Goal: Communication & Community: Answer question/provide support

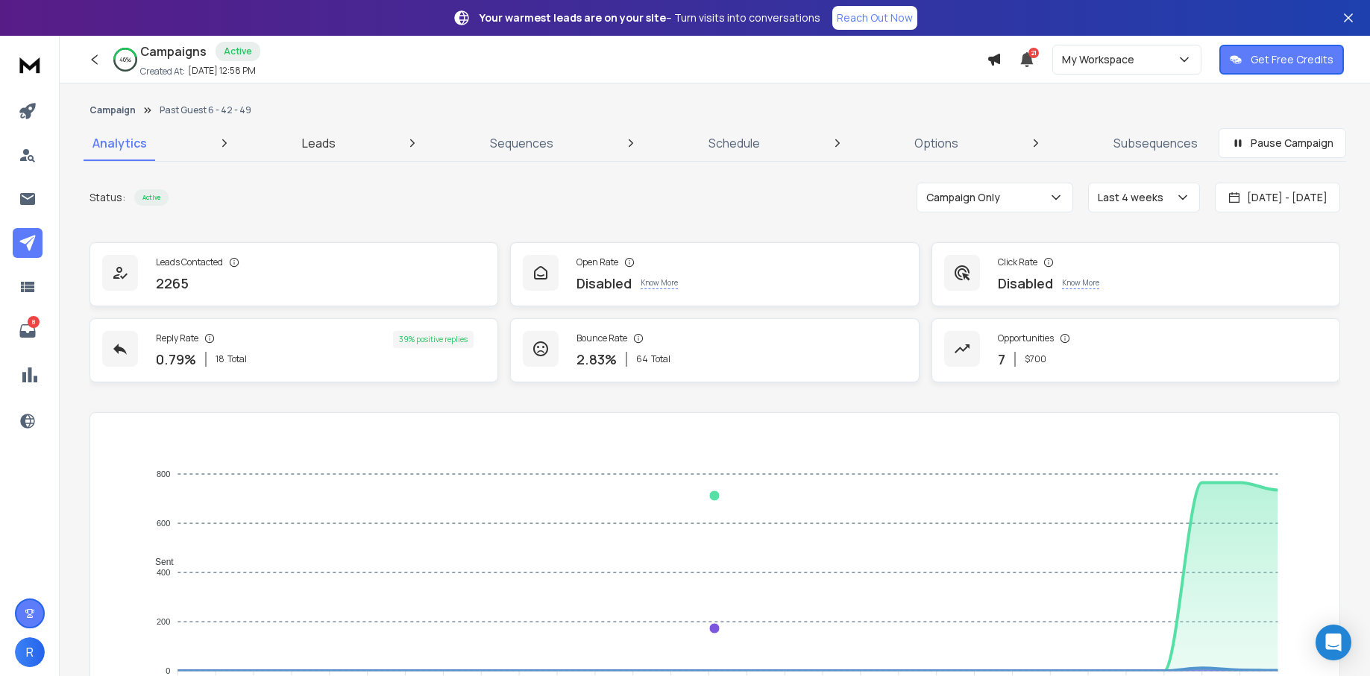
click at [312, 139] on p "Leads" at bounding box center [319, 143] width 34 height 18
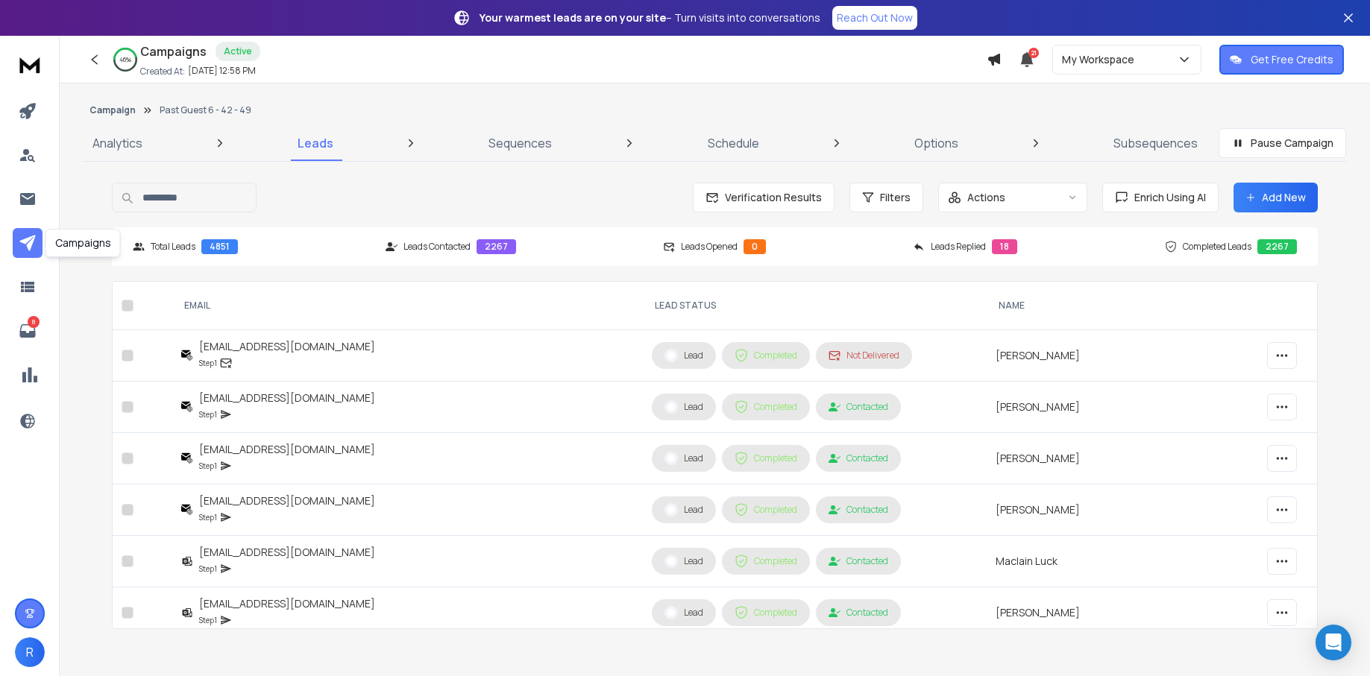
click at [30, 239] on icon at bounding box center [28, 243] width 18 height 18
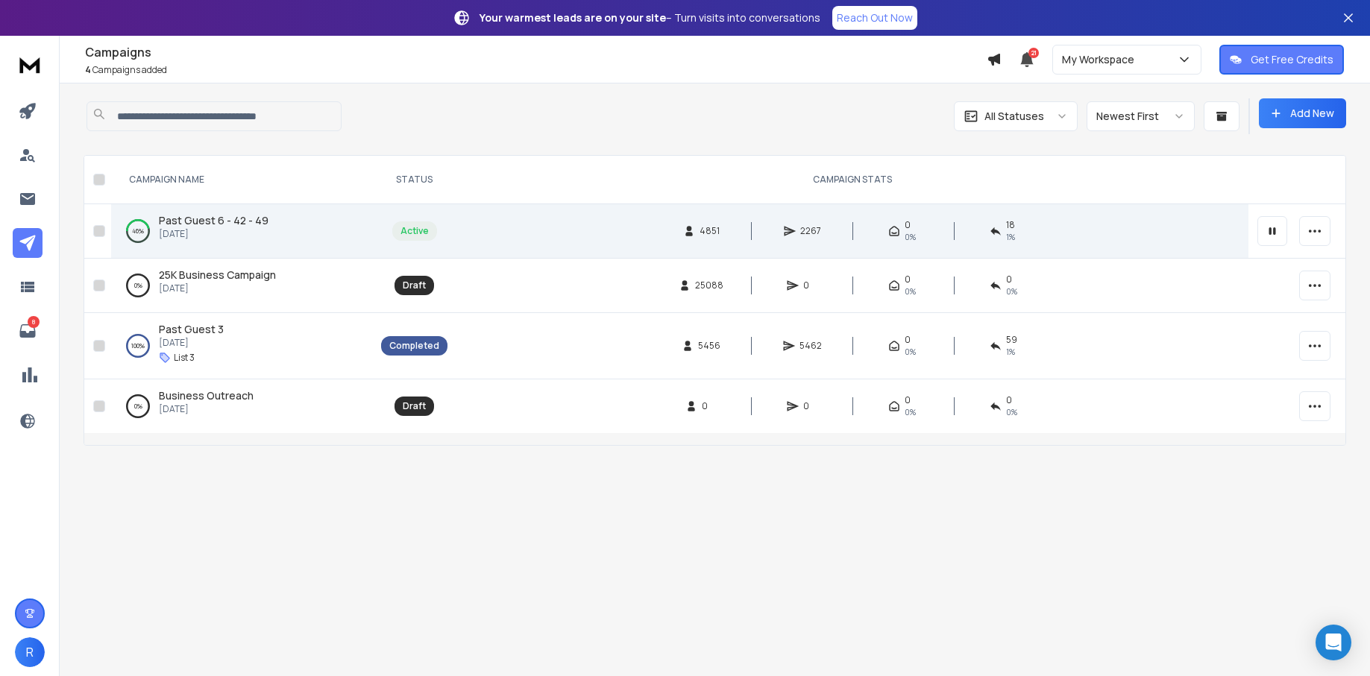
click at [235, 226] on span "Past Guest 6 - 42 - 49" at bounding box center [214, 220] width 110 height 14
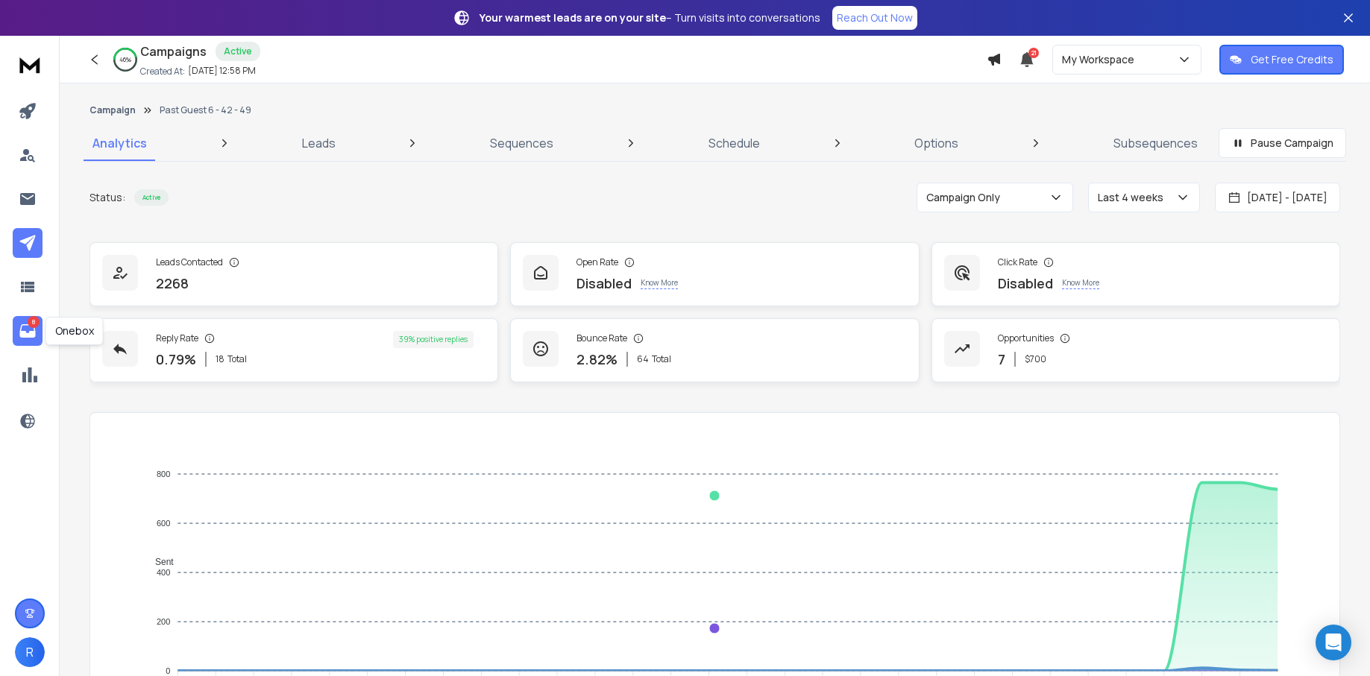
click at [36, 328] on link "8" at bounding box center [28, 331] width 30 height 30
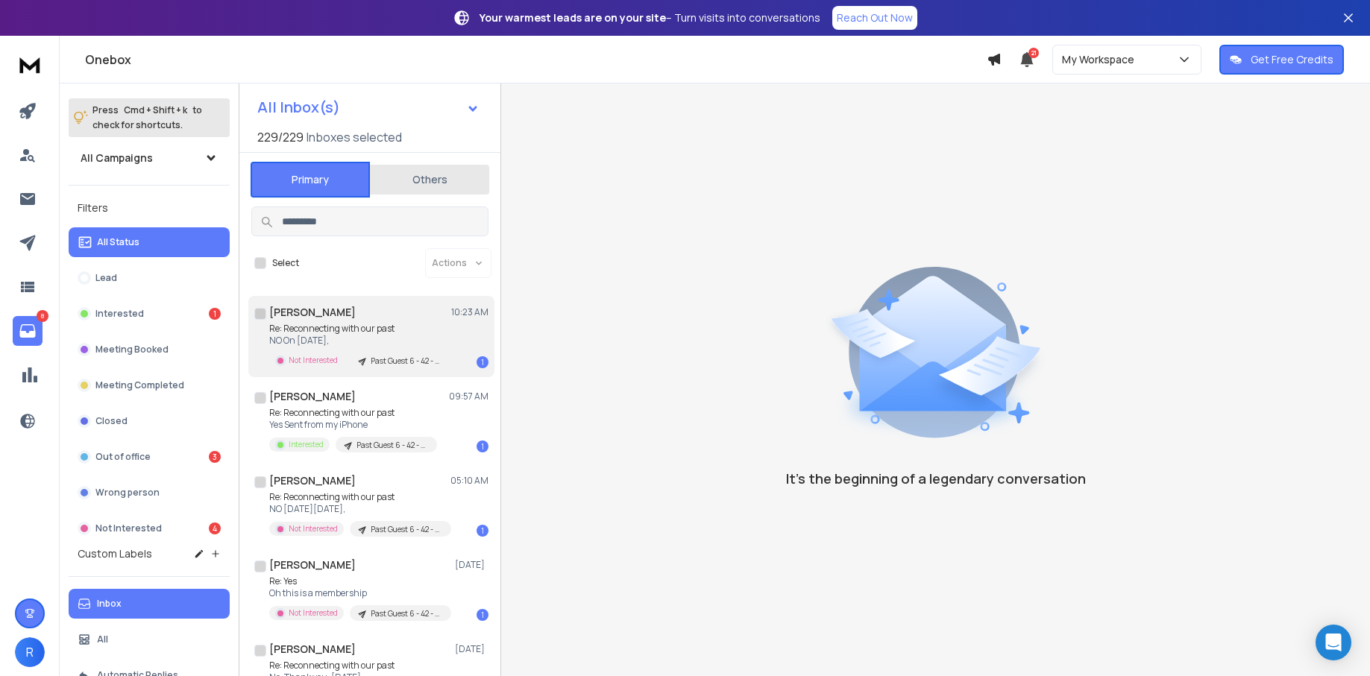
click at [295, 316] on h1 "Alexis Stegemann" at bounding box center [312, 312] width 87 height 15
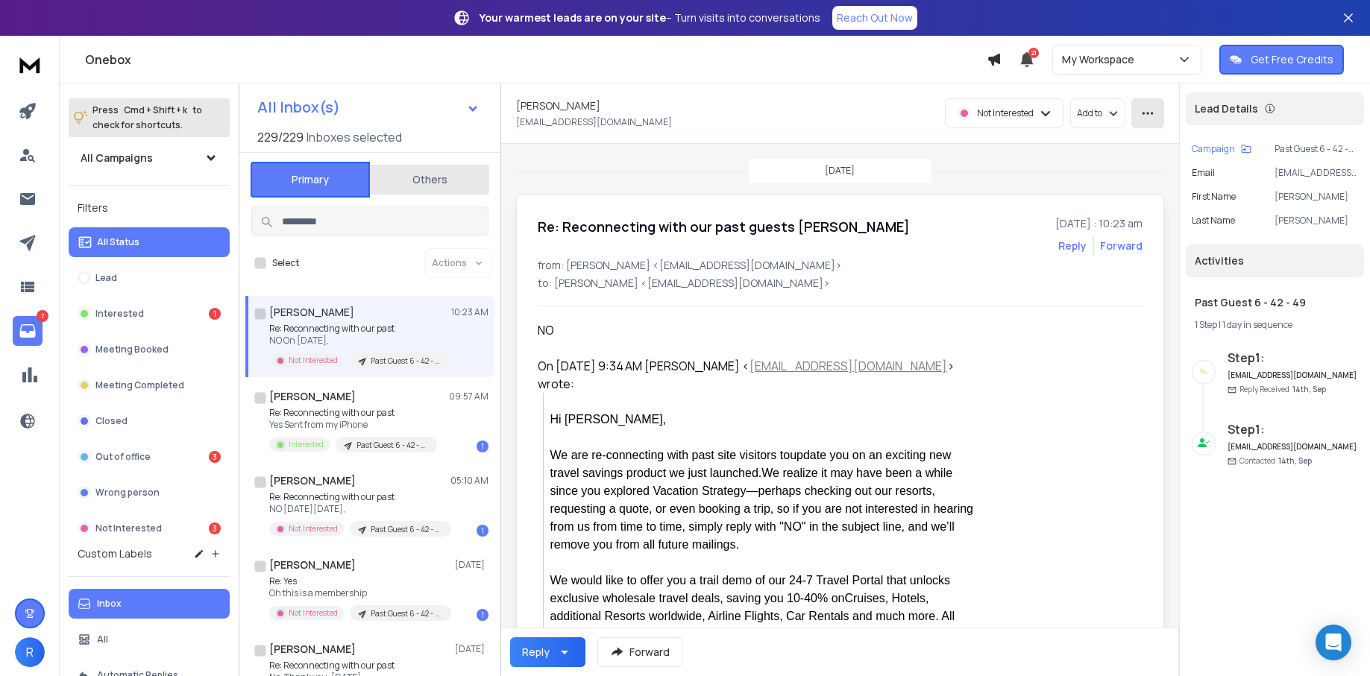
click at [1141, 115] on icon "button" at bounding box center [1147, 113] width 13 height 13
click at [1095, 218] on div "Block email" at bounding box center [1099, 218] width 74 height 15
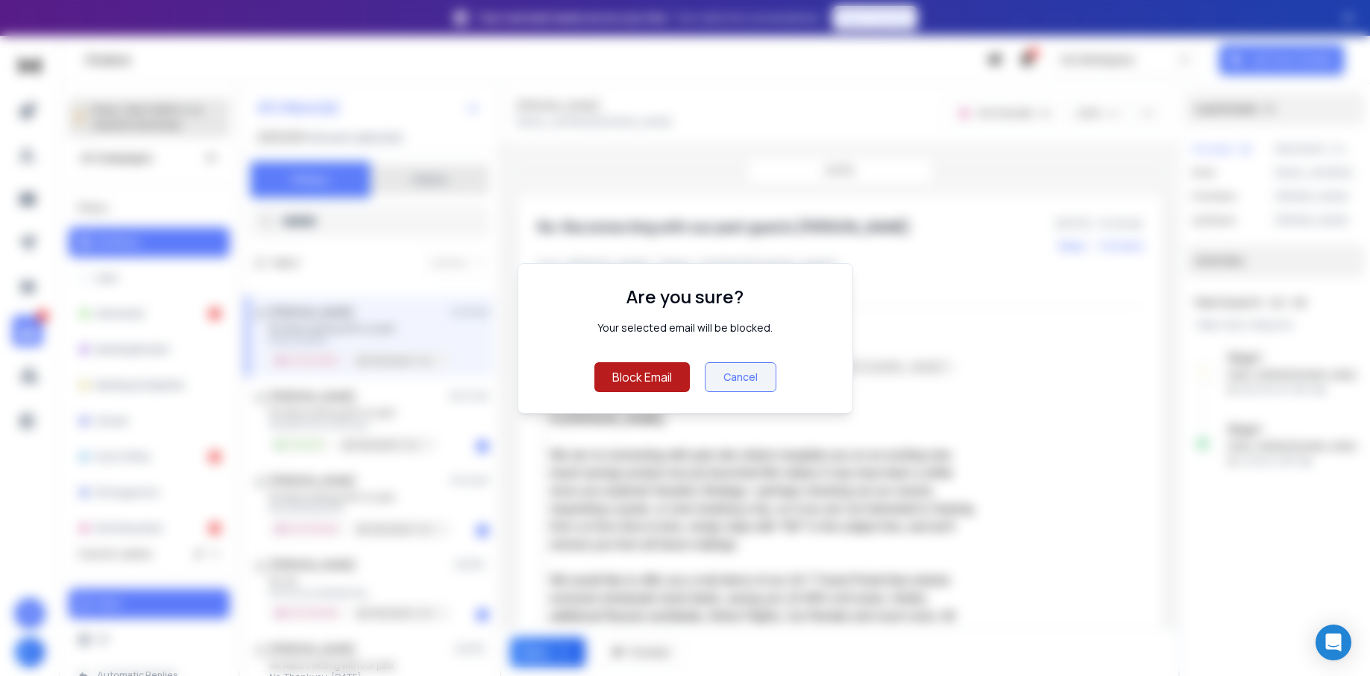
click at [636, 372] on button "Block Email" at bounding box center [641, 377] width 95 height 30
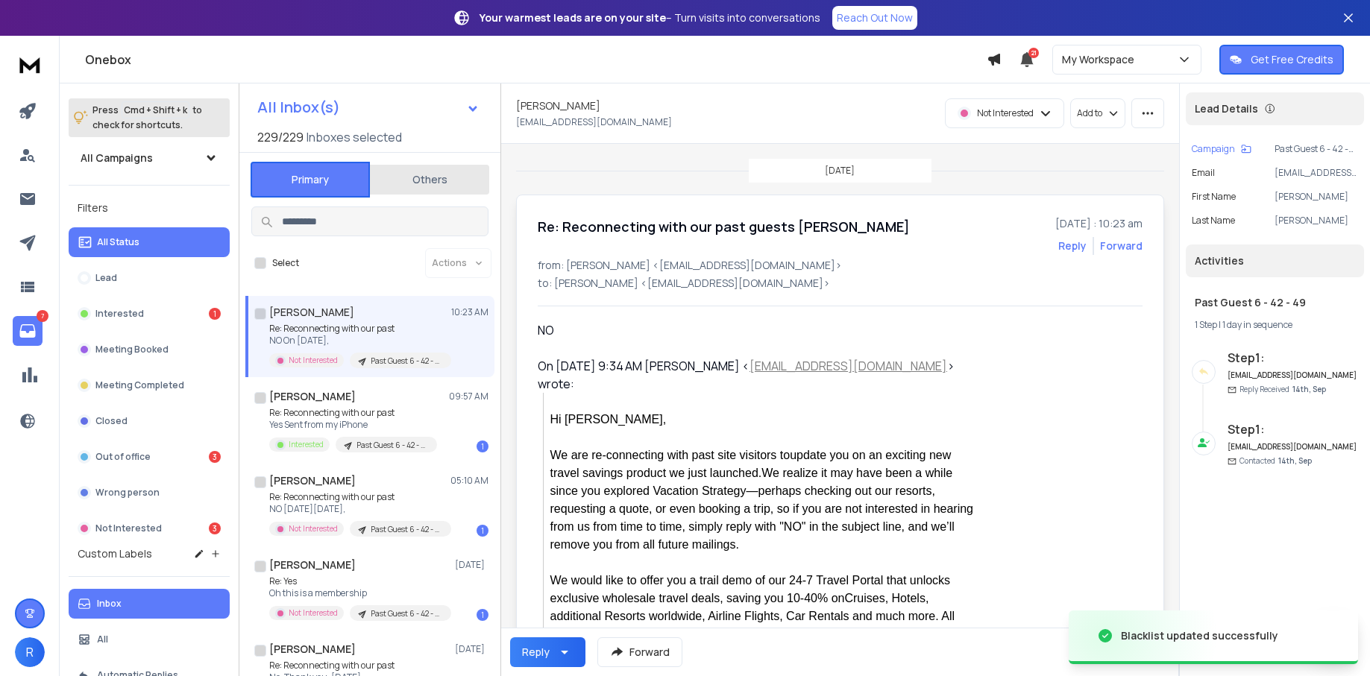
click at [304, 330] on p "Re: Reconnecting with our past" at bounding box center [358, 329] width 179 height 12
click at [1146, 106] on button "button" at bounding box center [1147, 113] width 33 height 30
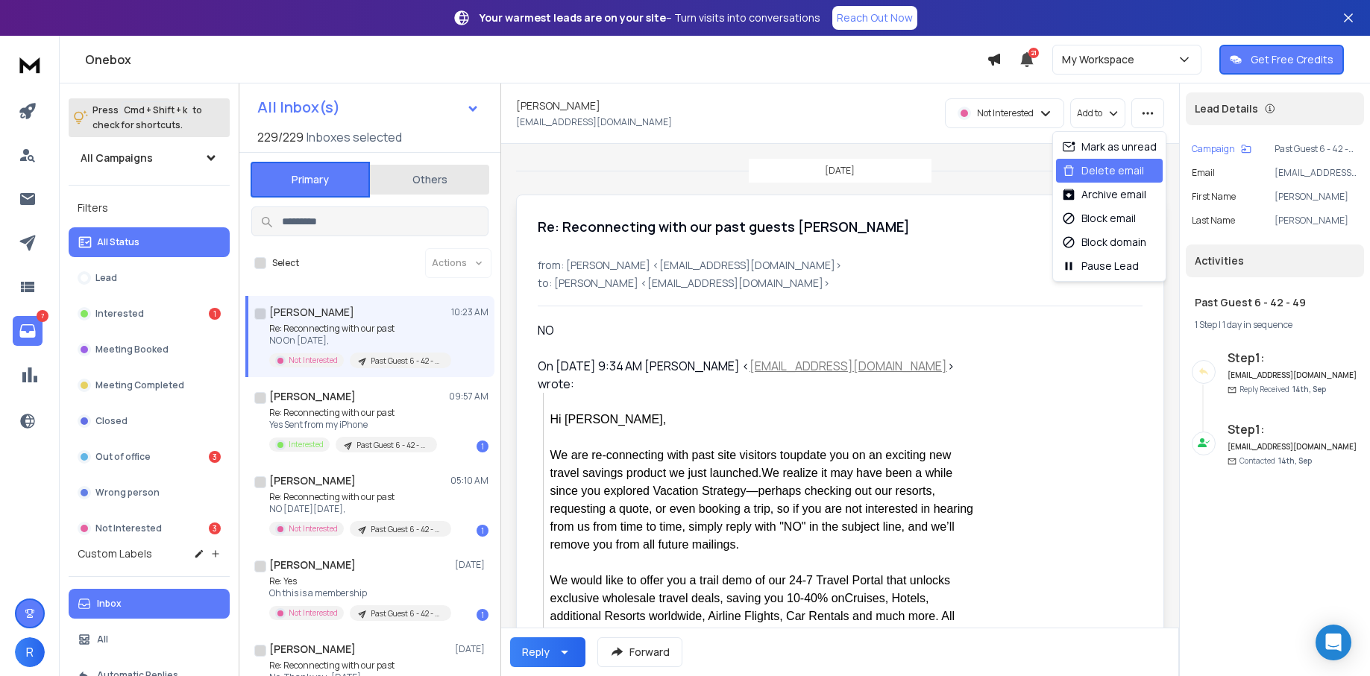
click at [1096, 171] on div "Delete email" at bounding box center [1103, 170] width 82 height 15
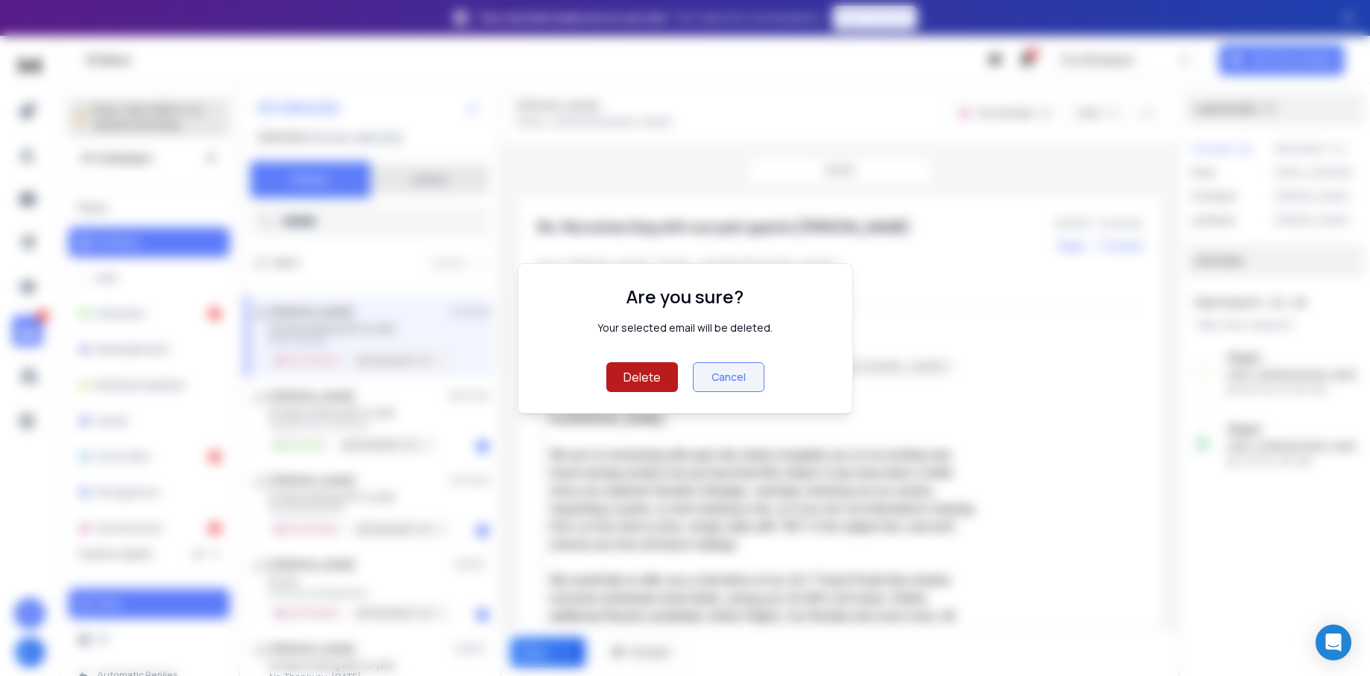
click at [649, 379] on button "Delete" at bounding box center [642, 377] width 72 height 30
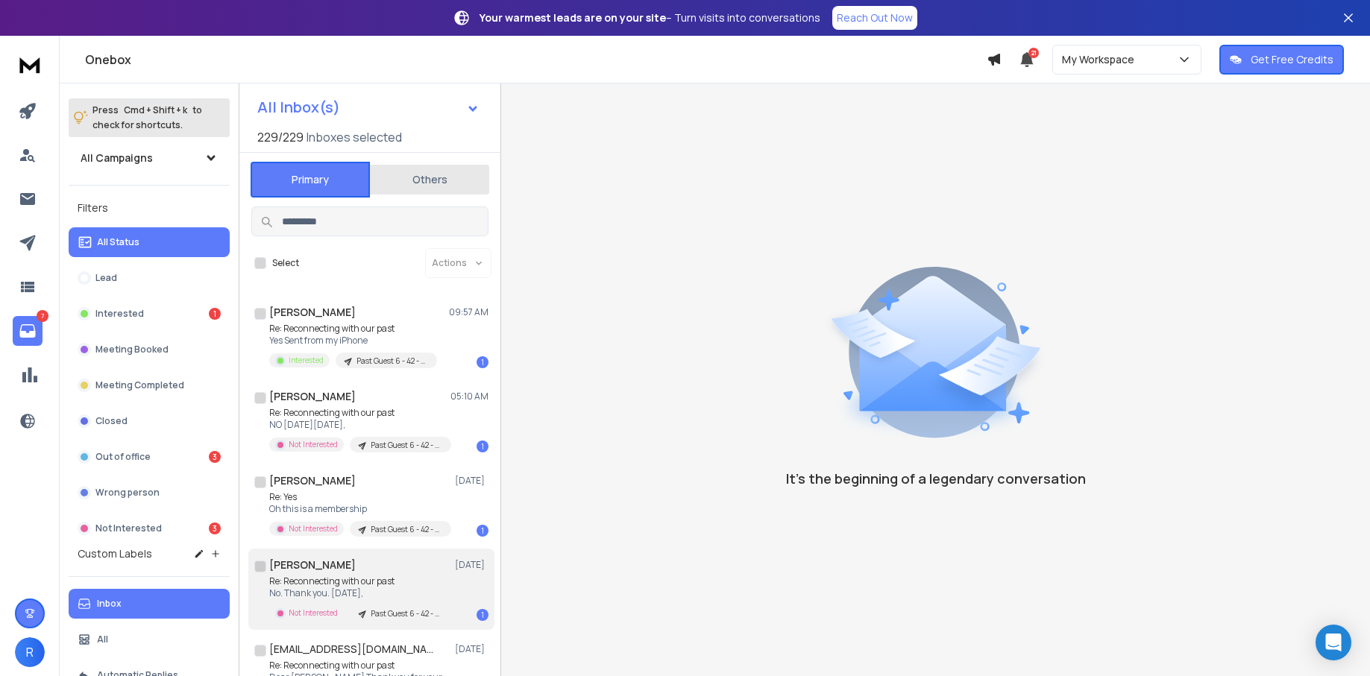
click at [304, 582] on p "Re: Reconnecting with our past" at bounding box center [358, 582] width 179 height 12
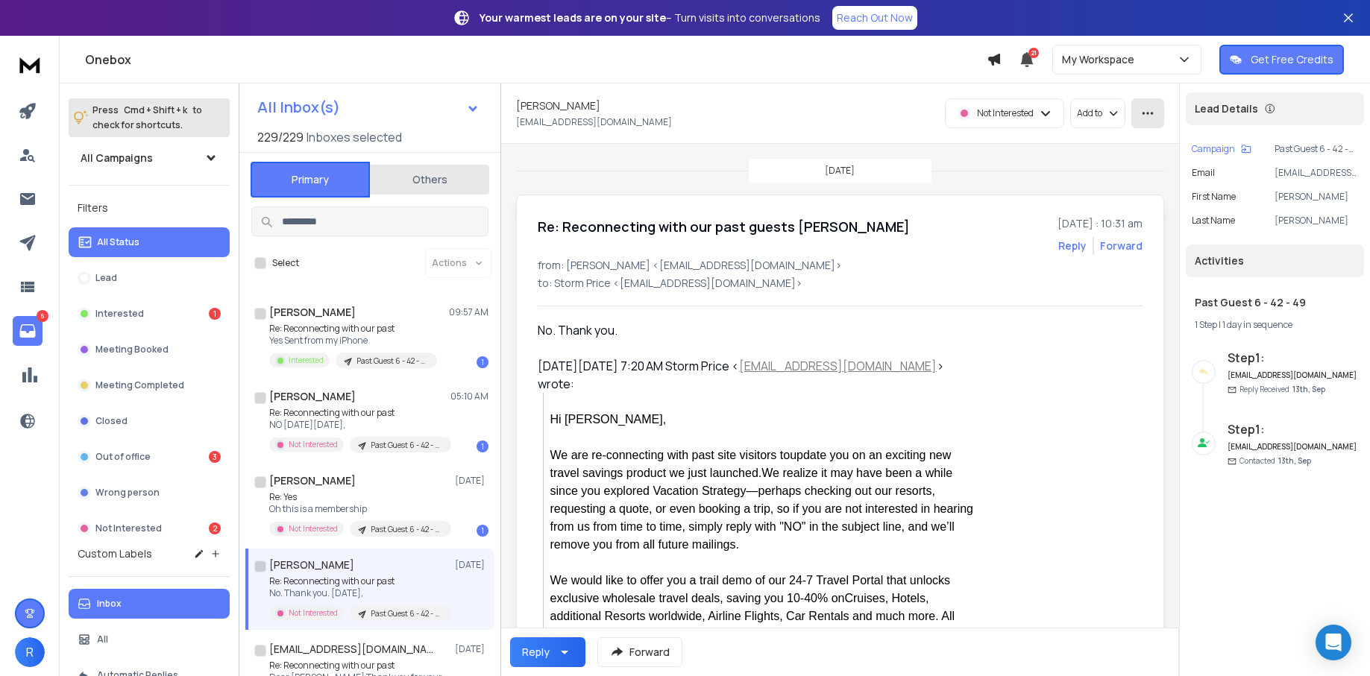
click at [1148, 112] on icon "button" at bounding box center [1147, 113] width 13 height 13
click at [1095, 211] on div "Block email" at bounding box center [1099, 218] width 74 height 15
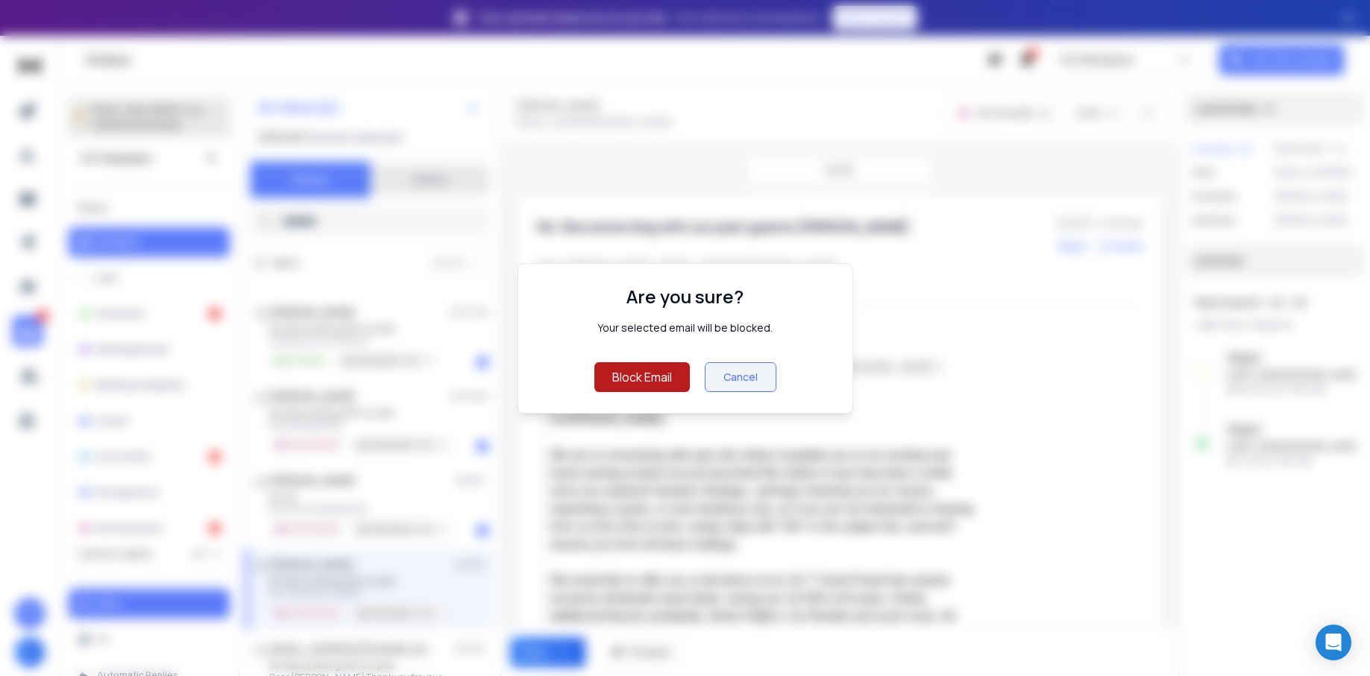
click at [637, 374] on button "Block Email" at bounding box center [641, 377] width 95 height 30
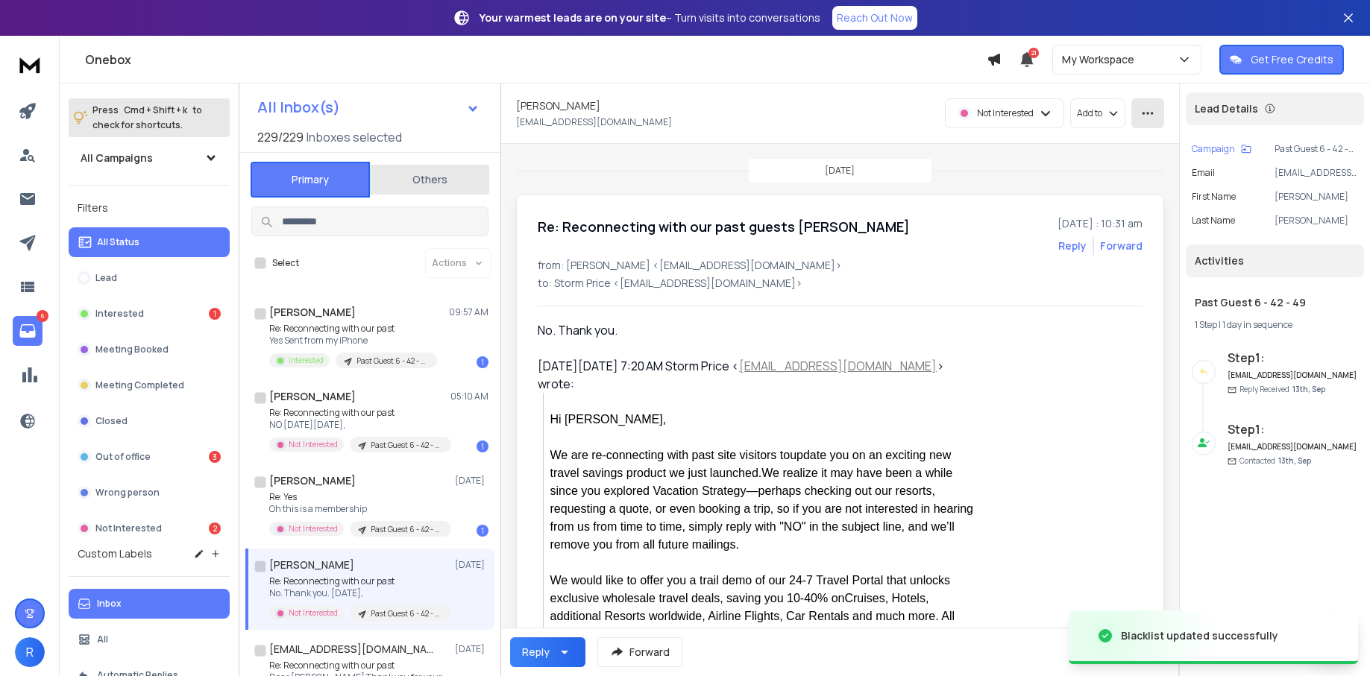
click at [1153, 109] on icon "button" at bounding box center [1147, 113] width 13 height 13
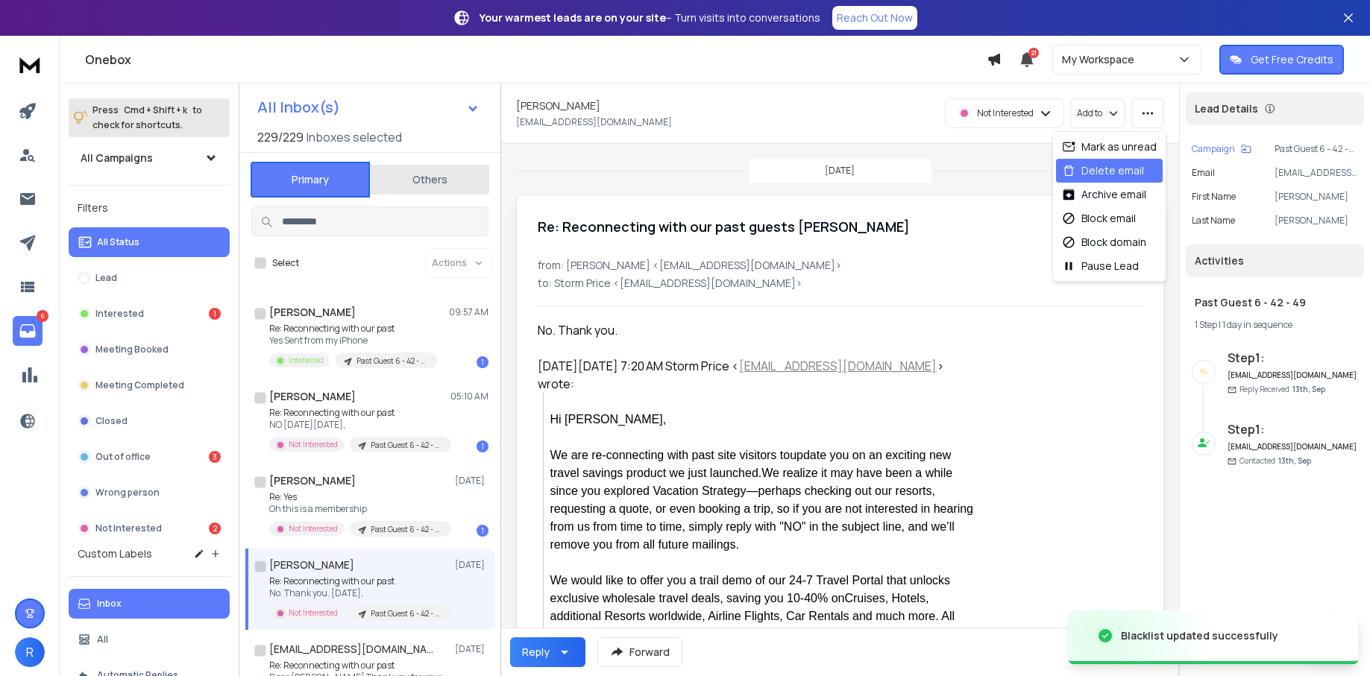
click at [1088, 172] on div "Delete email" at bounding box center [1103, 170] width 82 height 15
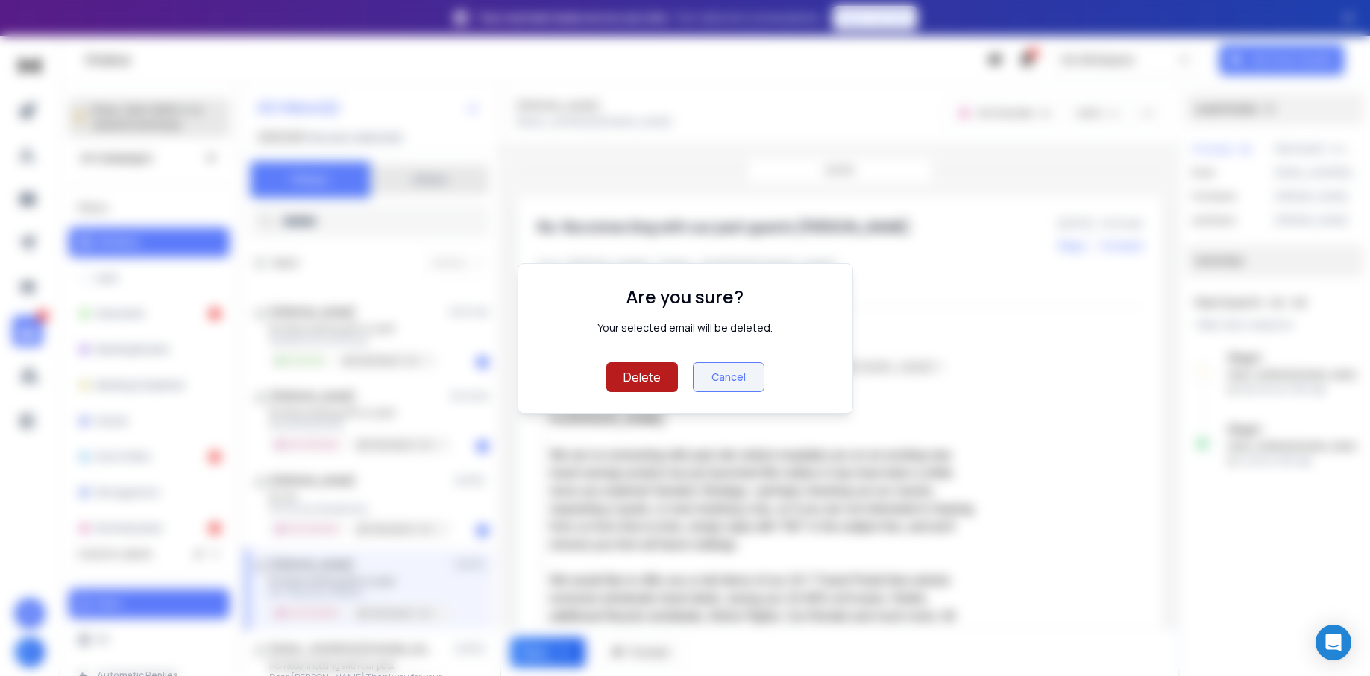
click at [661, 368] on button "Delete" at bounding box center [642, 377] width 72 height 30
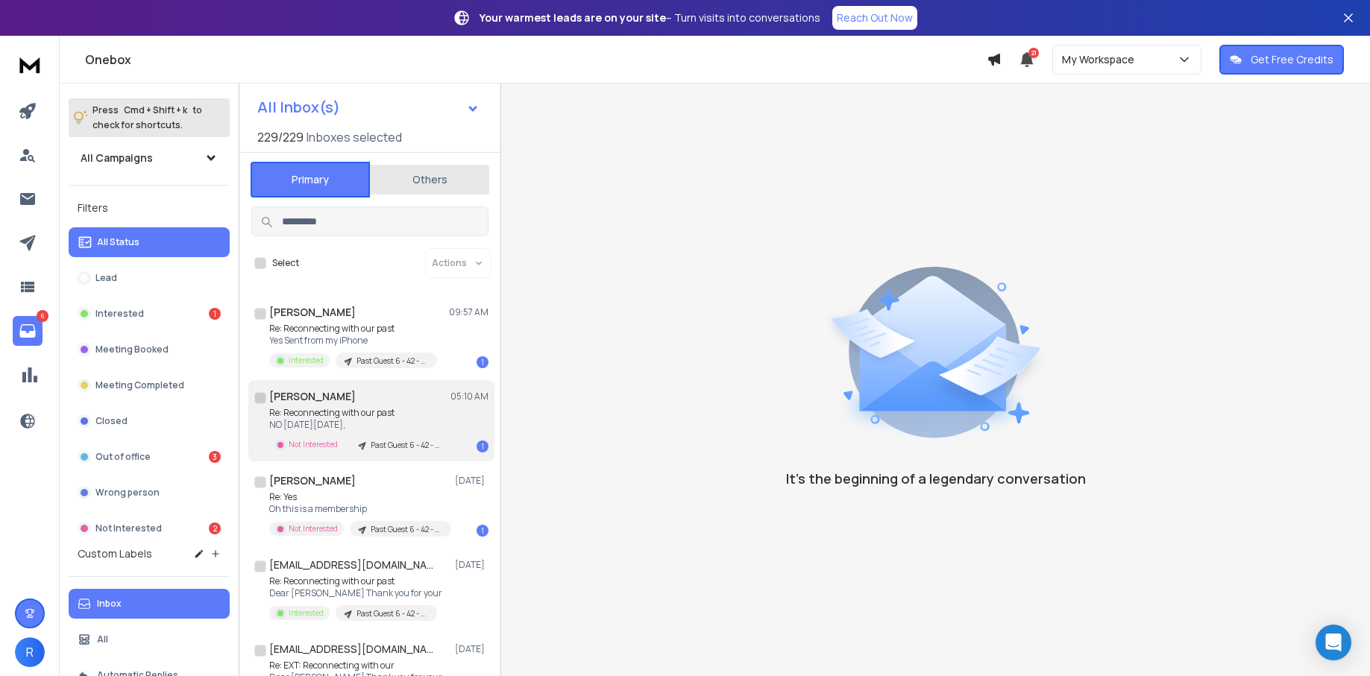
click at [309, 418] on p "Re: Reconnecting with our past" at bounding box center [358, 413] width 179 height 12
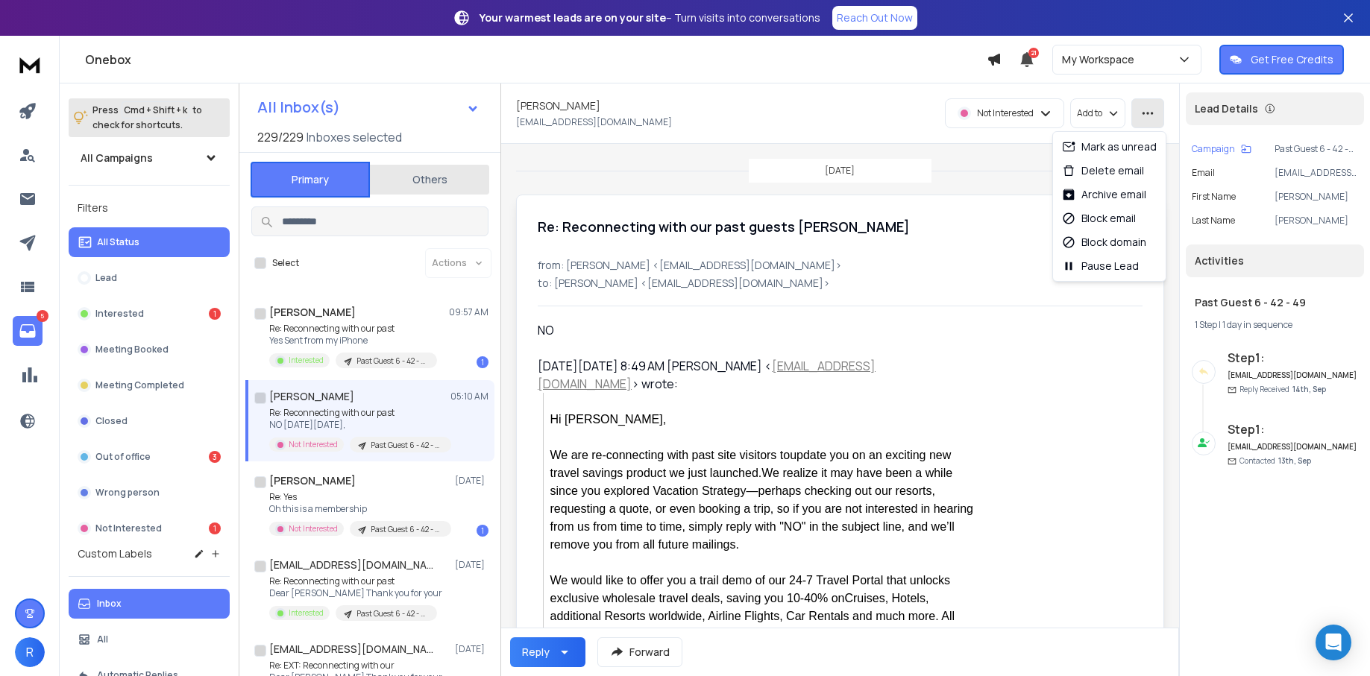
click at [1145, 116] on icon "button" at bounding box center [1147, 113] width 13 height 13
click at [1092, 214] on div "Block email" at bounding box center [1099, 218] width 74 height 15
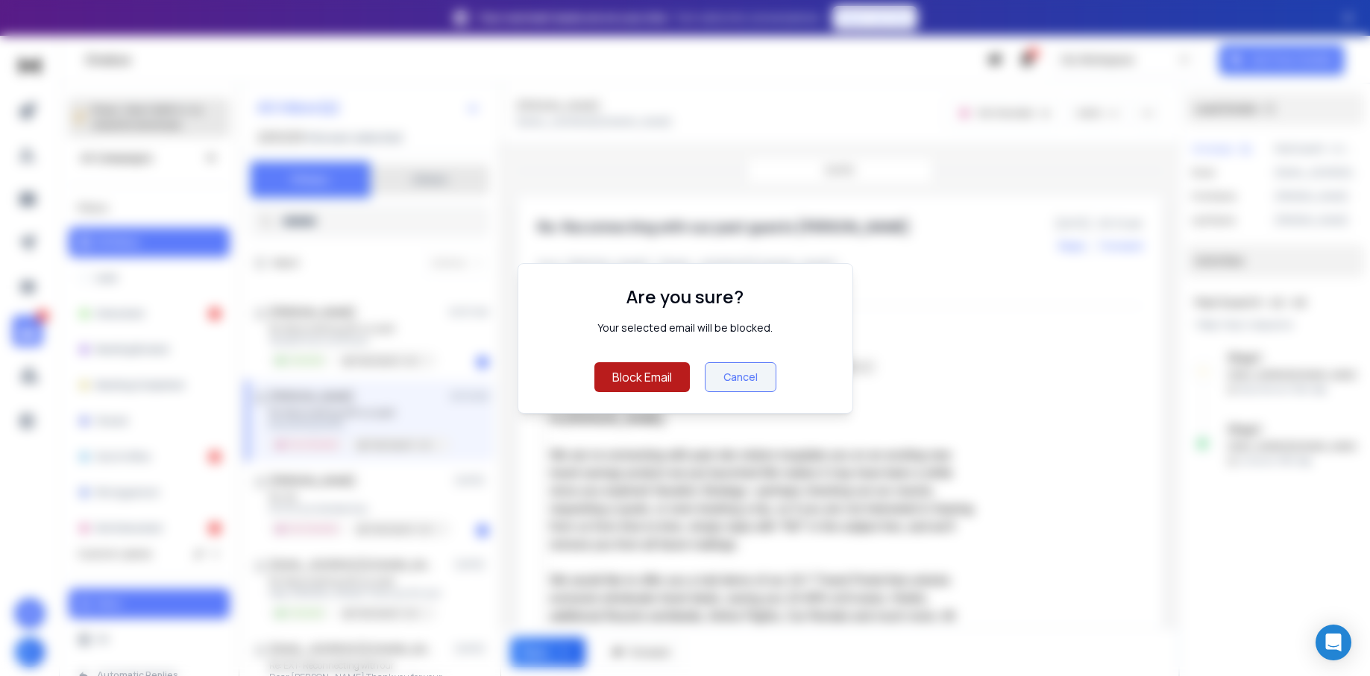
click at [656, 373] on button "Block Email" at bounding box center [641, 377] width 95 height 30
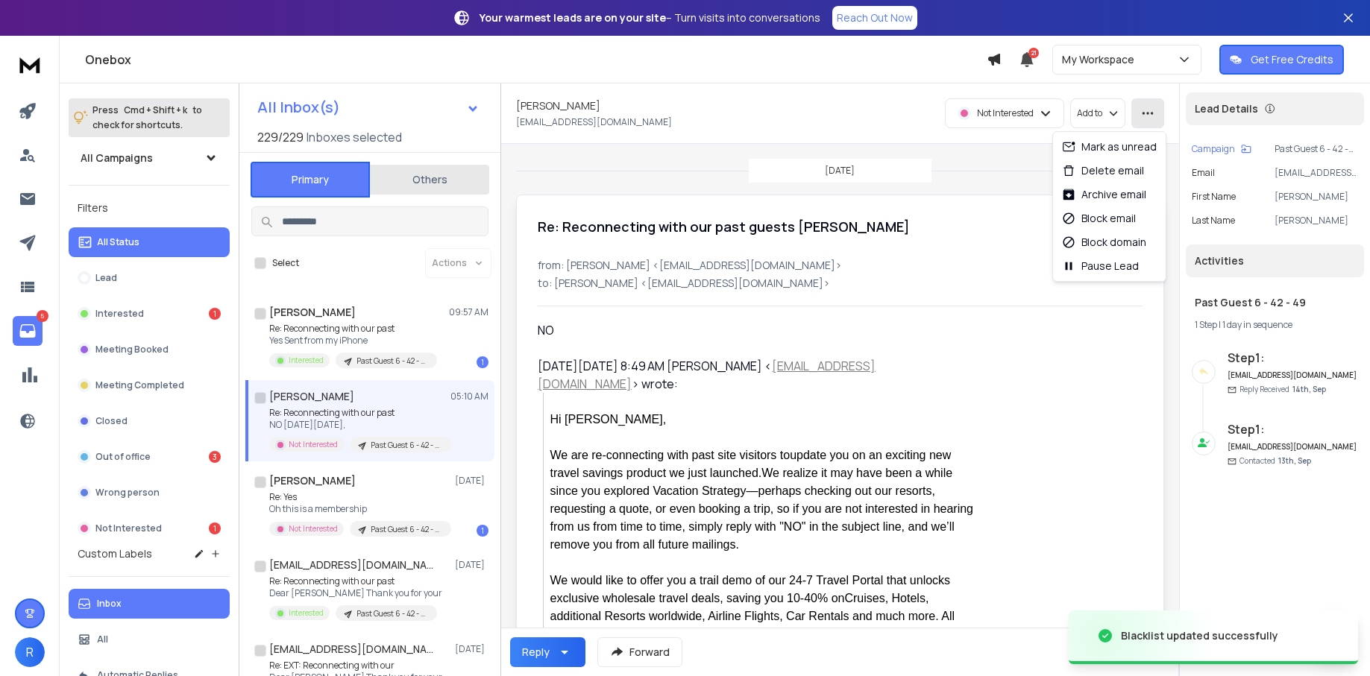
click at [1151, 119] on icon "button" at bounding box center [1147, 113] width 13 height 13
click at [1102, 168] on div "Delete email" at bounding box center [1103, 170] width 82 height 15
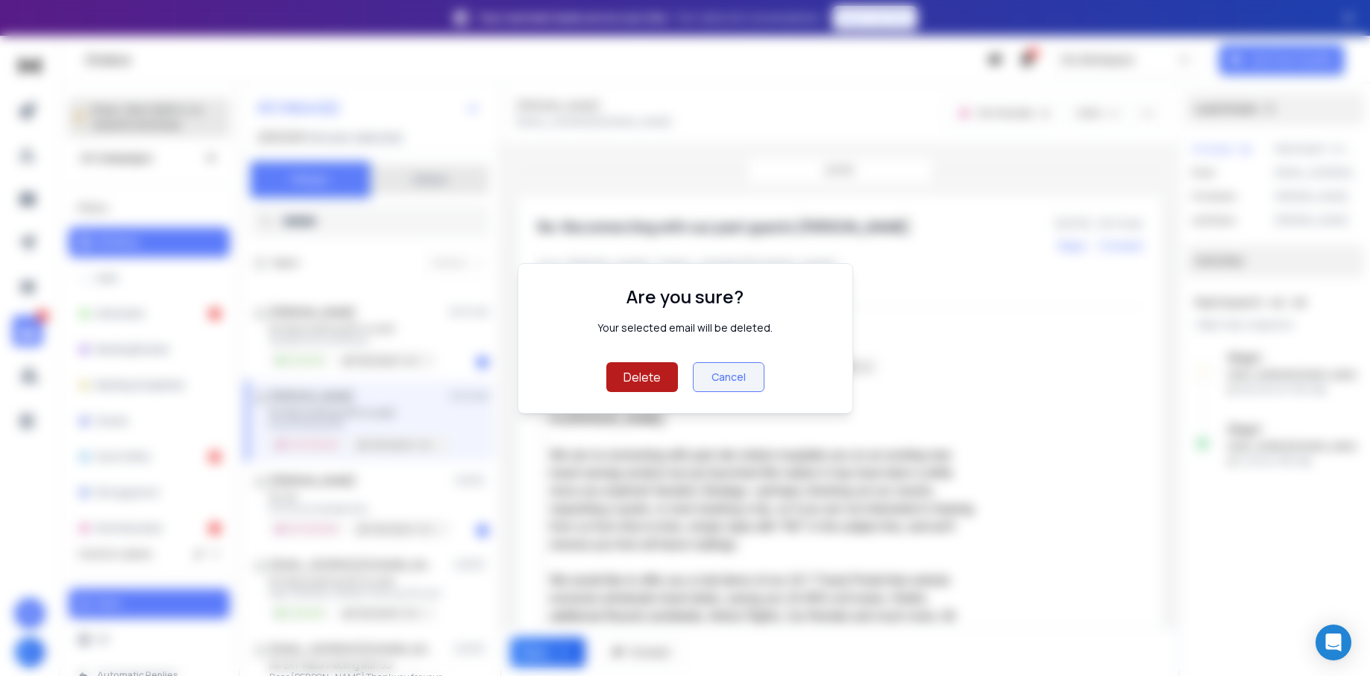
click at [652, 371] on button "Delete" at bounding box center [642, 377] width 72 height 30
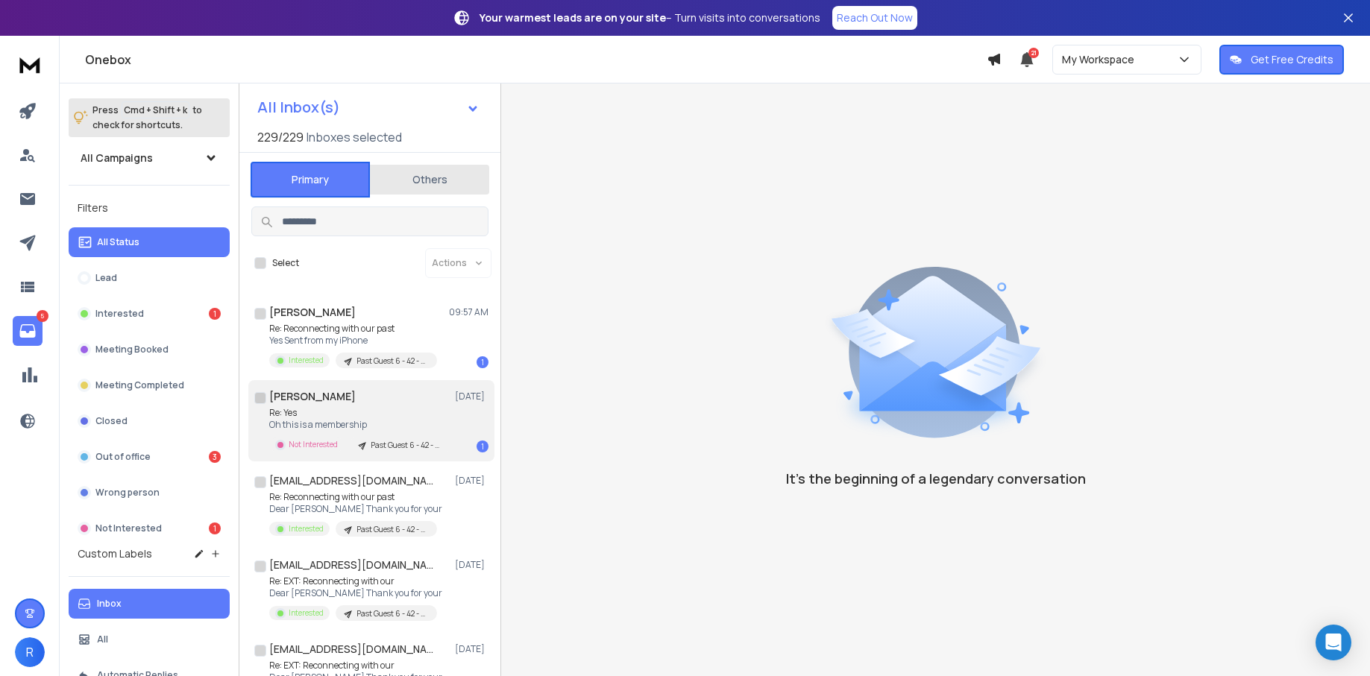
click at [304, 412] on p "Re: Yes" at bounding box center [358, 413] width 179 height 12
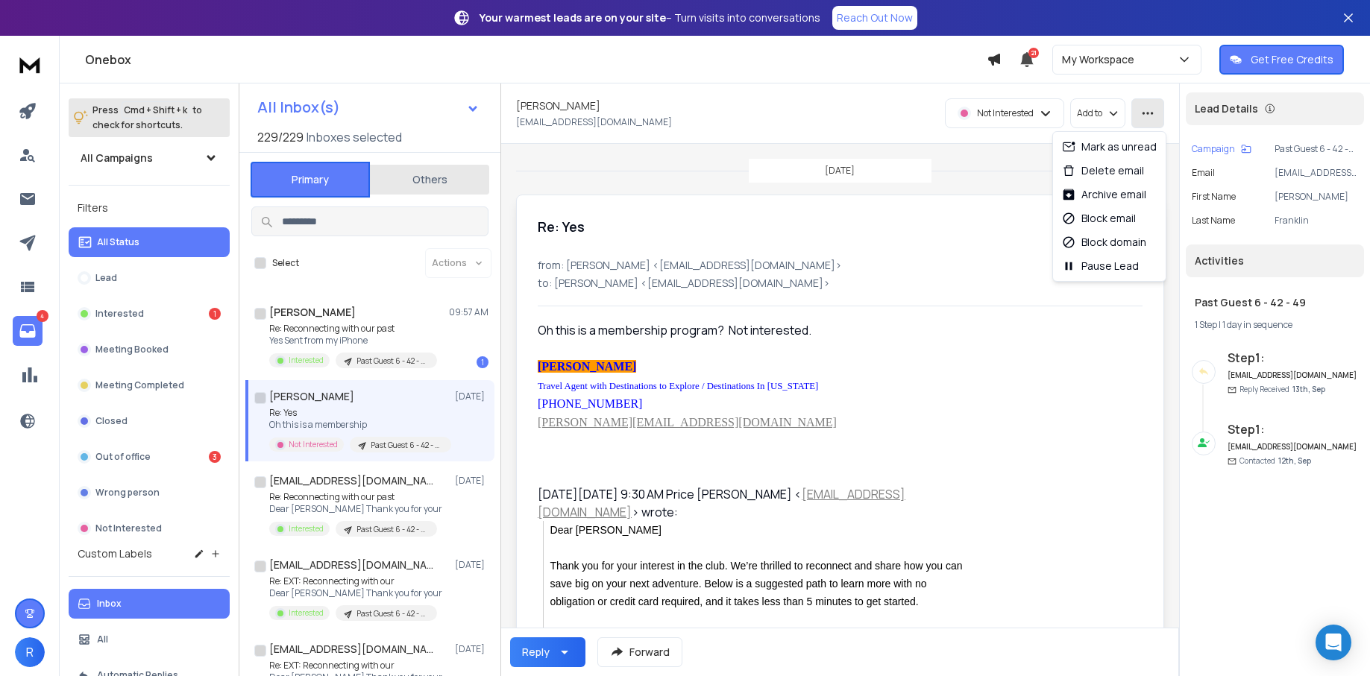
click at [1145, 116] on icon "button" at bounding box center [1147, 113] width 13 height 13
click at [1109, 218] on div "Block email" at bounding box center [1099, 218] width 74 height 15
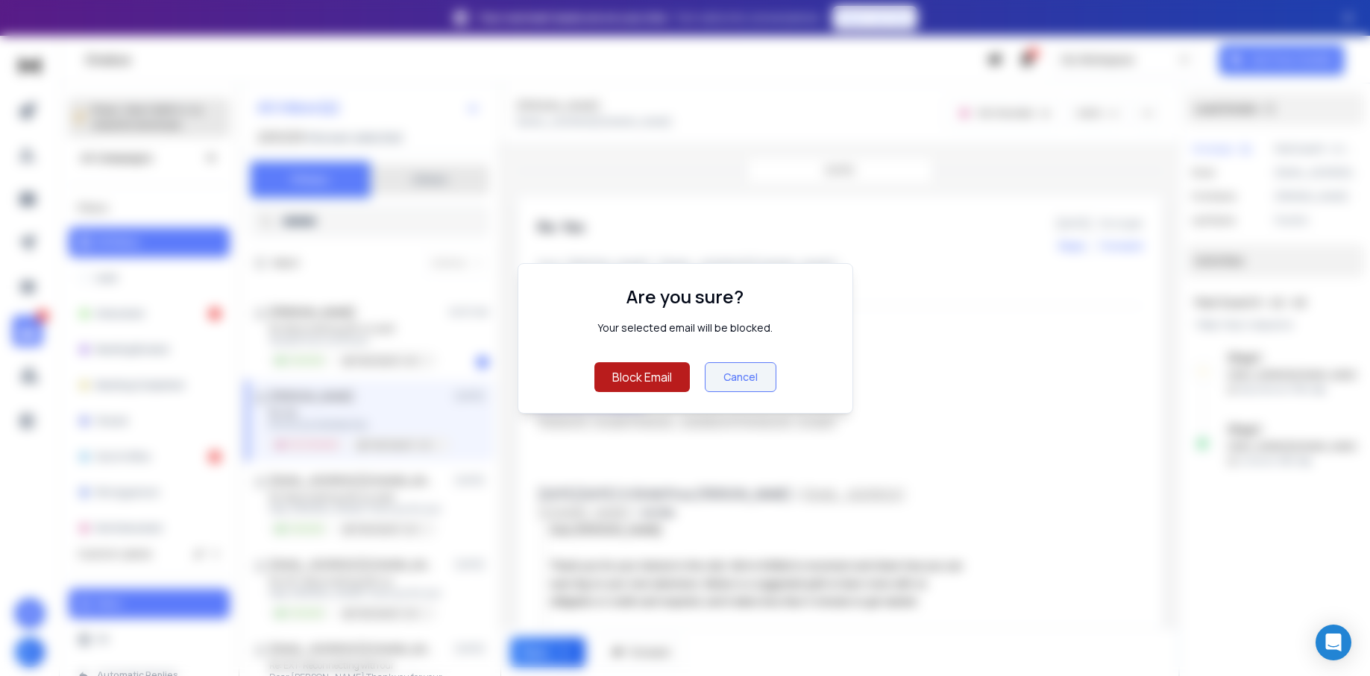
click at [650, 384] on button "Block Email" at bounding box center [641, 377] width 95 height 30
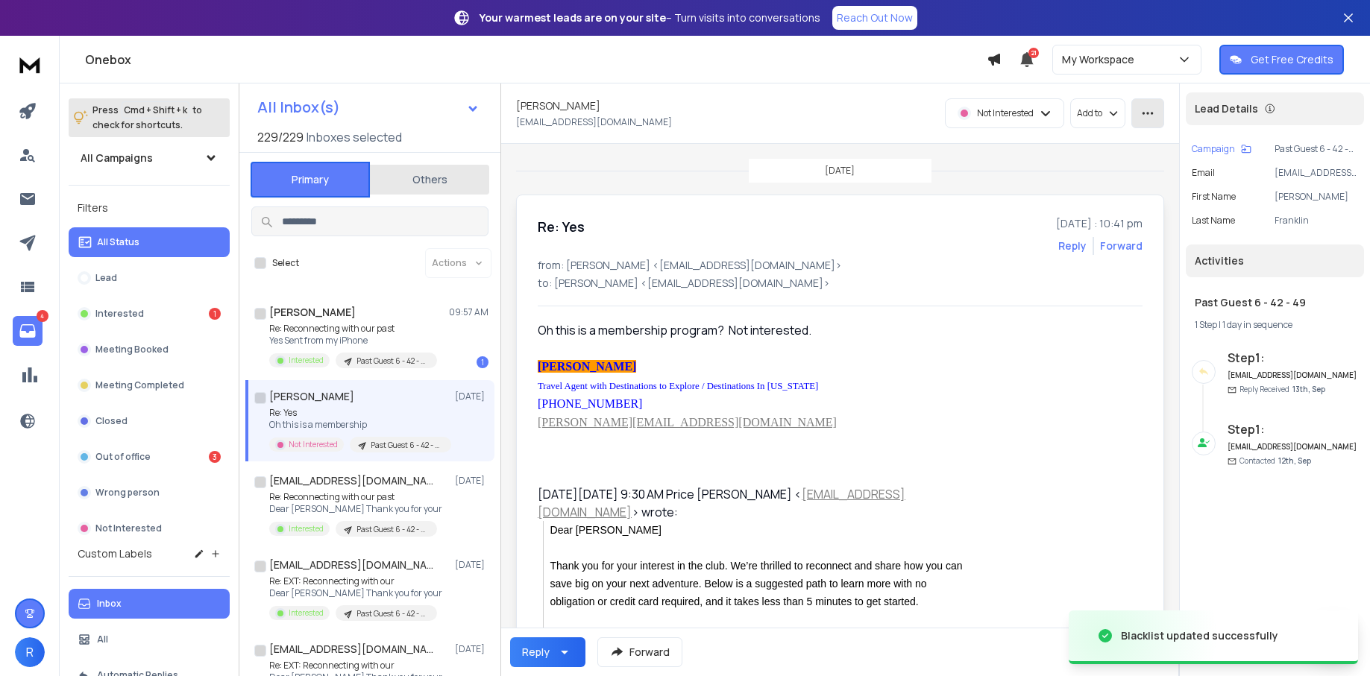
click at [1152, 116] on icon "button" at bounding box center [1147, 113] width 13 height 13
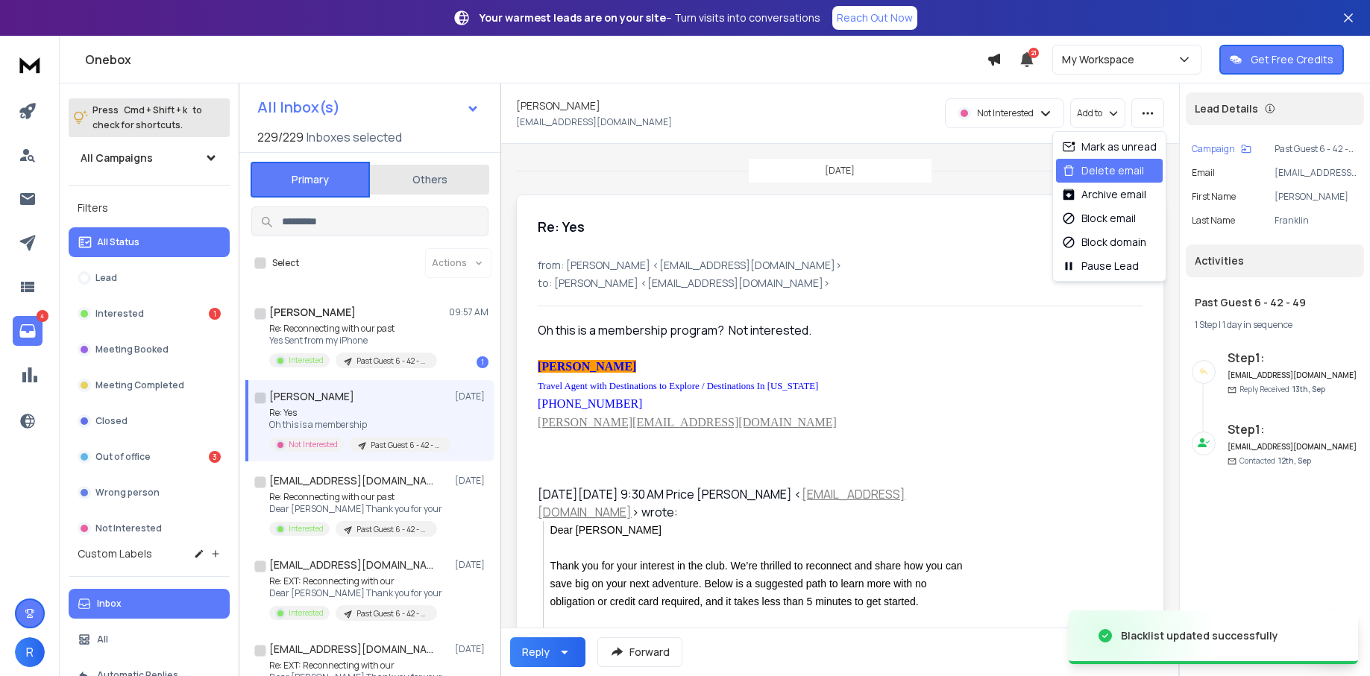
click at [1096, 170] on div "Delete email" at bounding box center [1103, 170] width 82 height 15
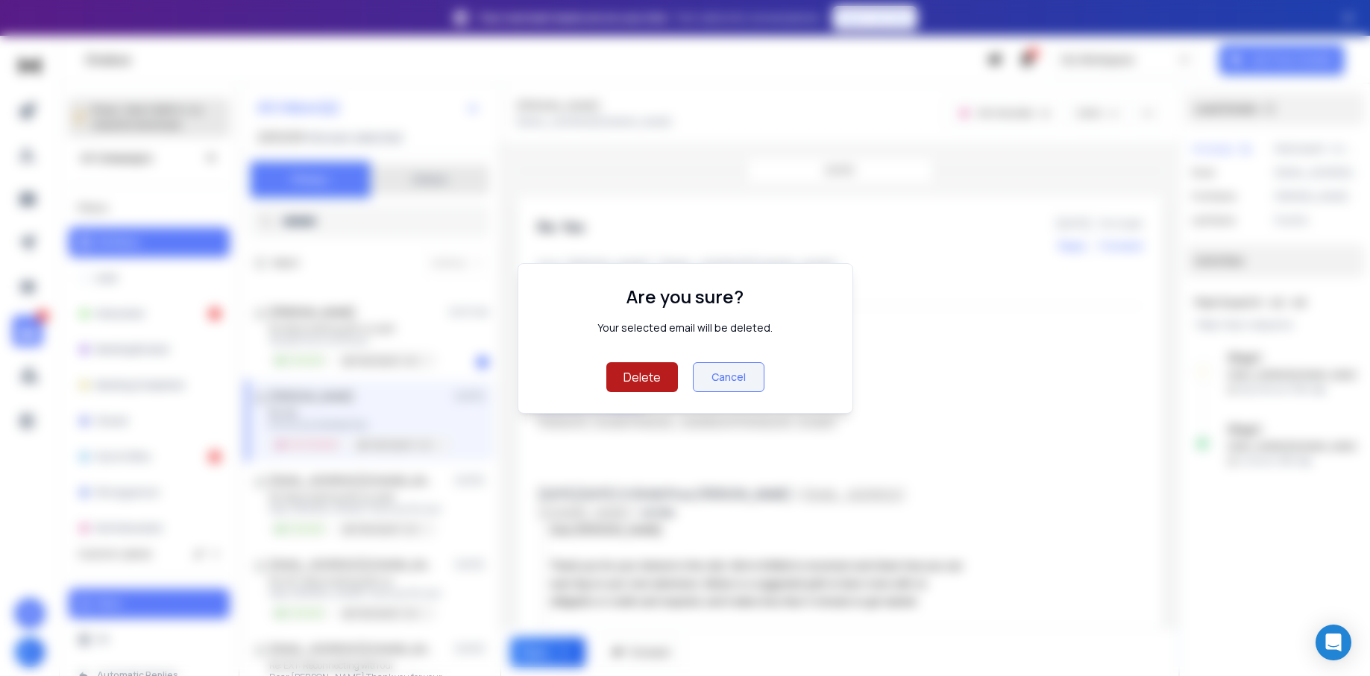
click at [637, 382] on button "Delete" at bounding box center [642, 377] width 72 height 30
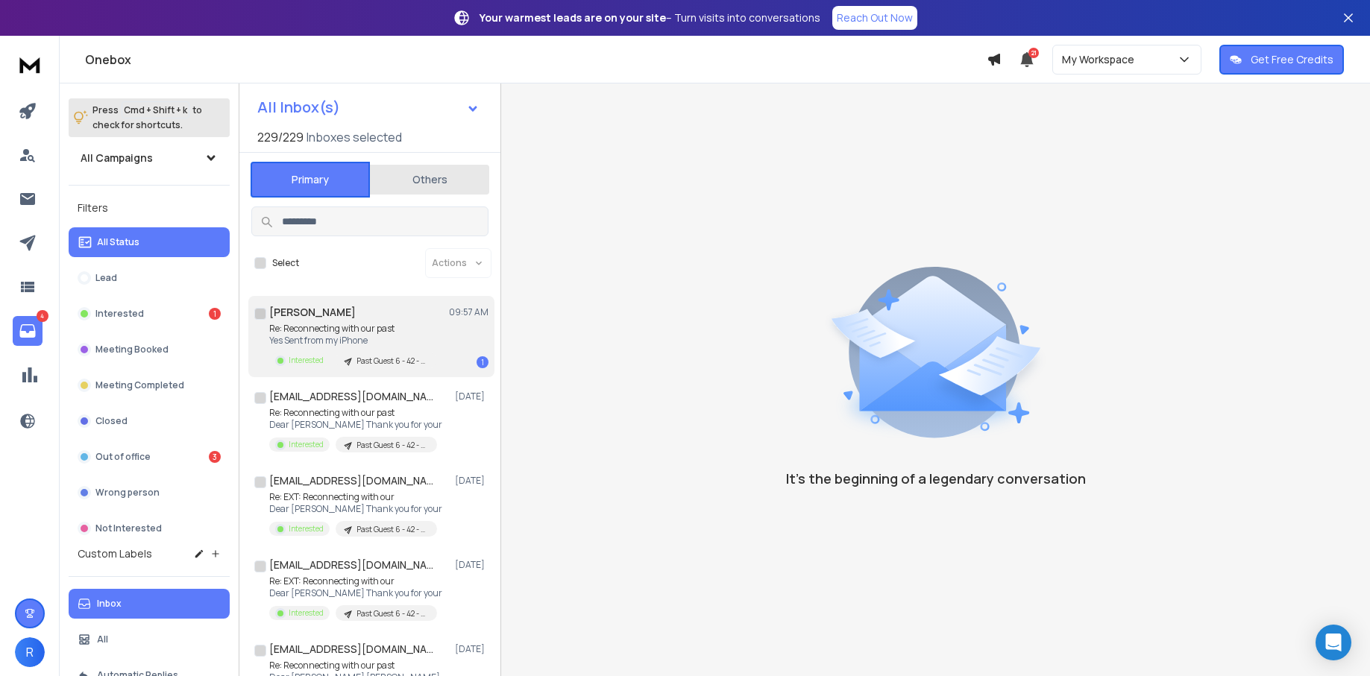
click at [323, 333] on p "Re: Reconnecting with our past" at bounding box center [353, 329] width 168 height 12
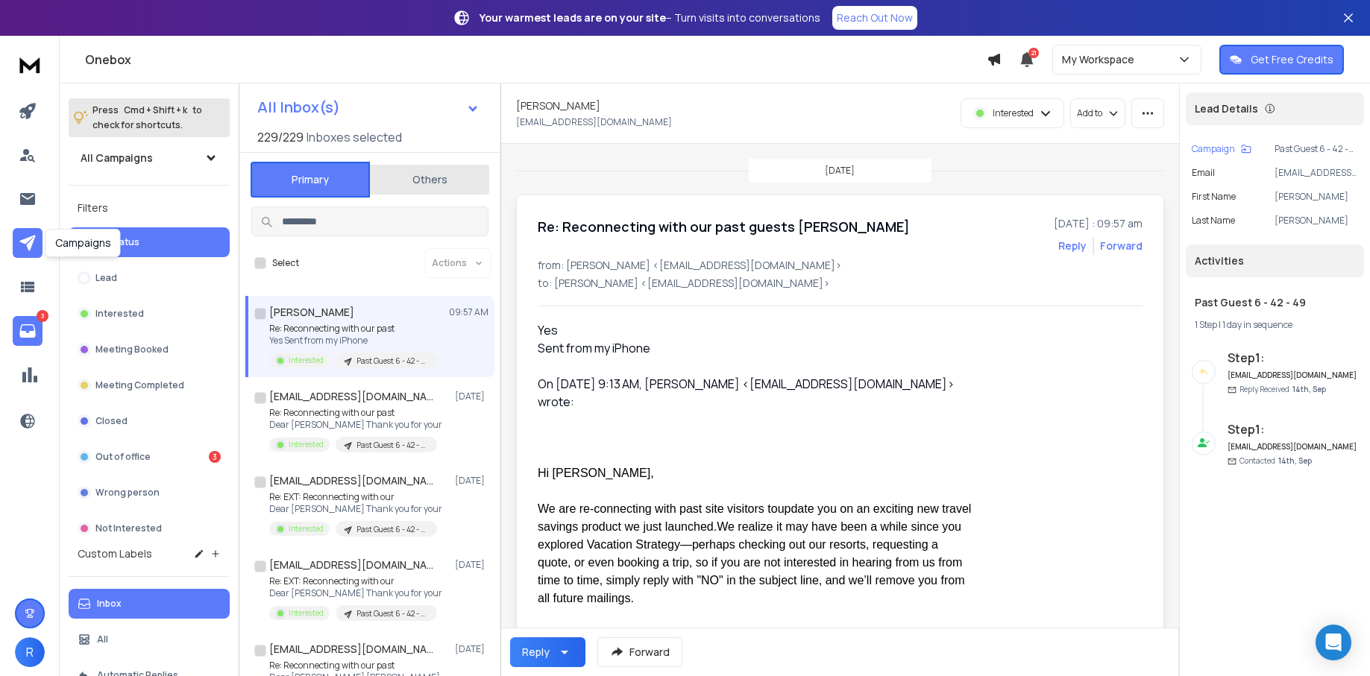
click at [28, 243] on icon at bounding box center [27, 243] width 16 height 16
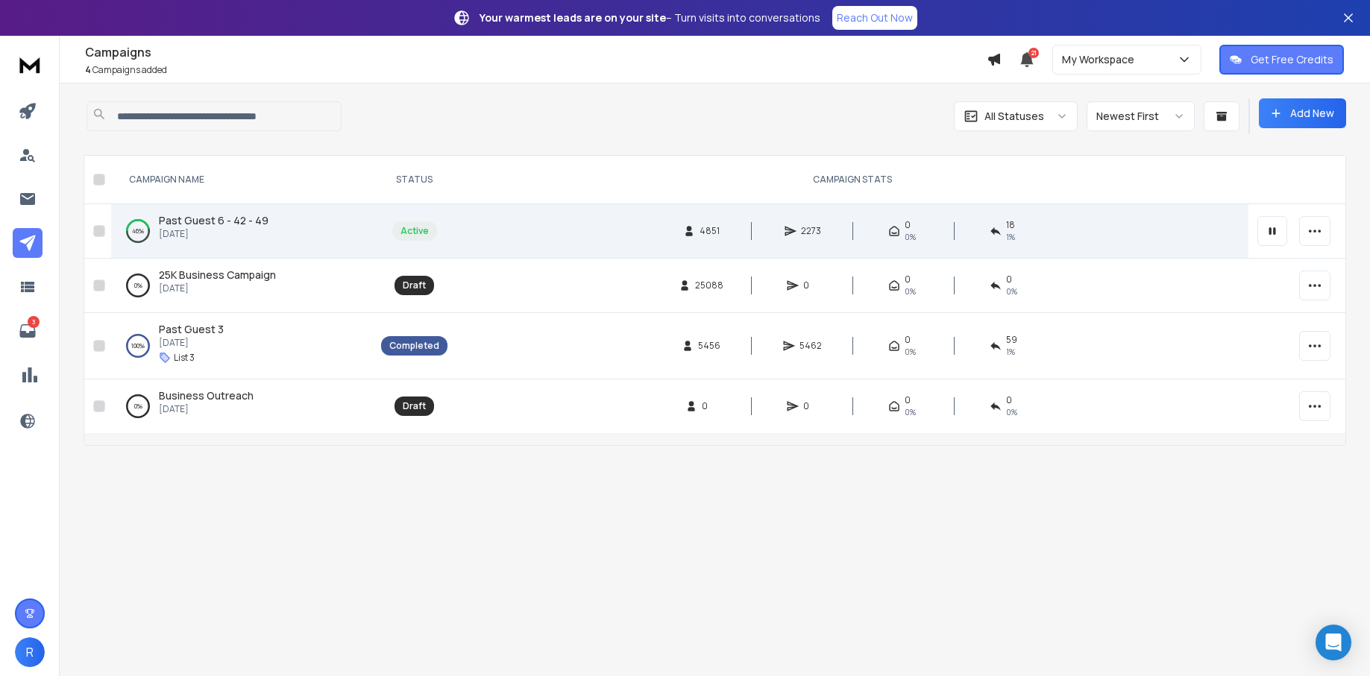
click at [230, 219] on span "Past Guest 6 - 42 - 49" at bounding box center [214, 220] width 110 height 14
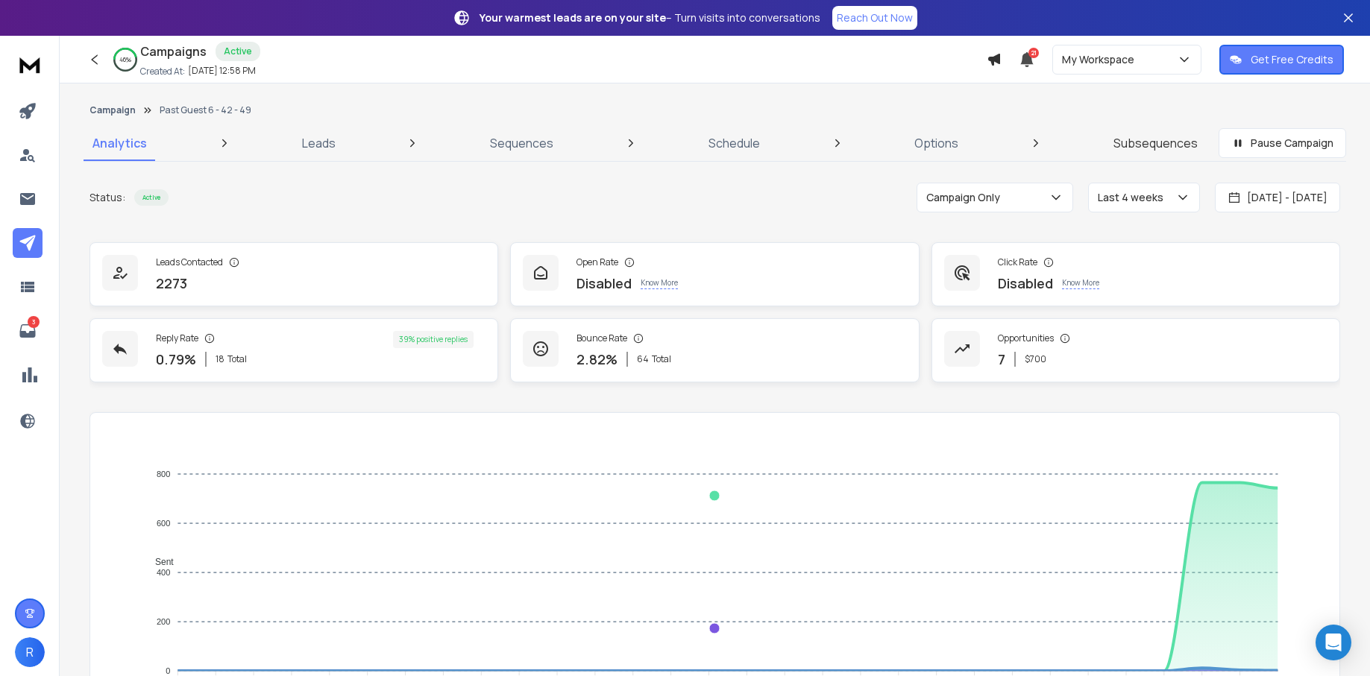
click at [1150, 142] on p "Subsequences" at bounding box center [1155, 143] width 84 height 18
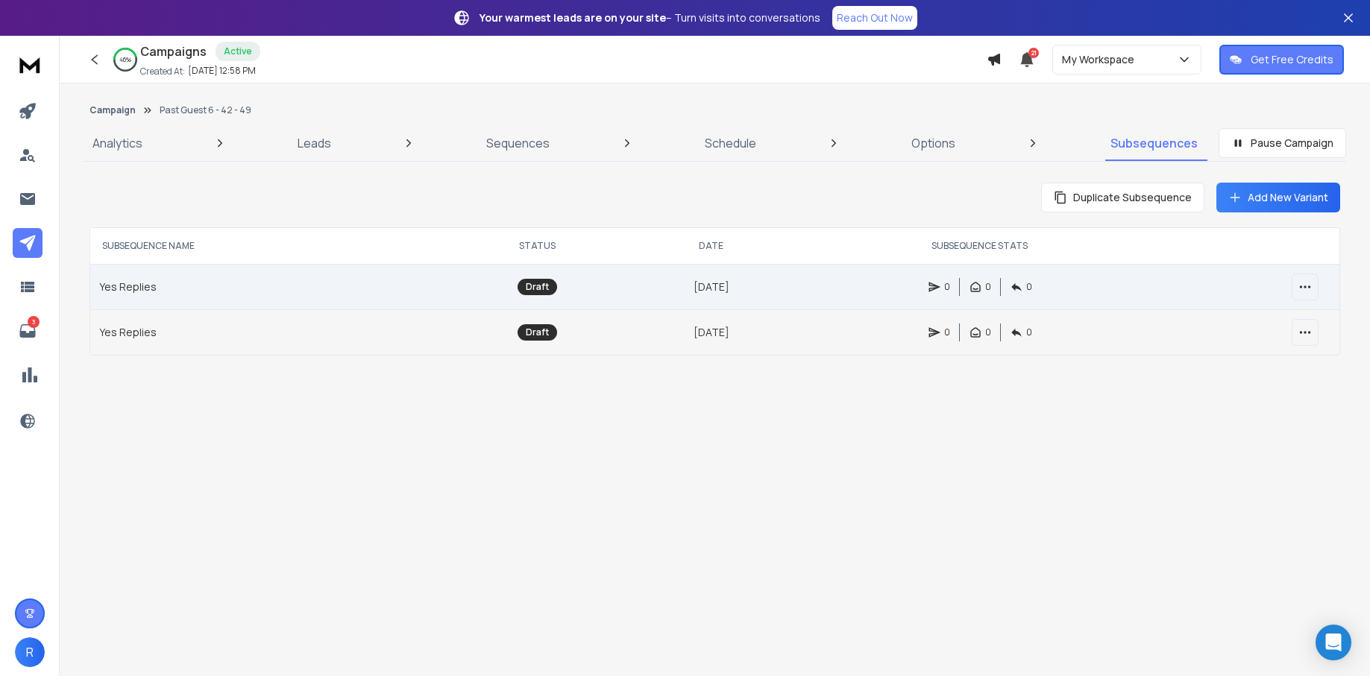
click at [126, 286] on td "Yes Replies" at bounding box center [267, 286] width 355 height 45
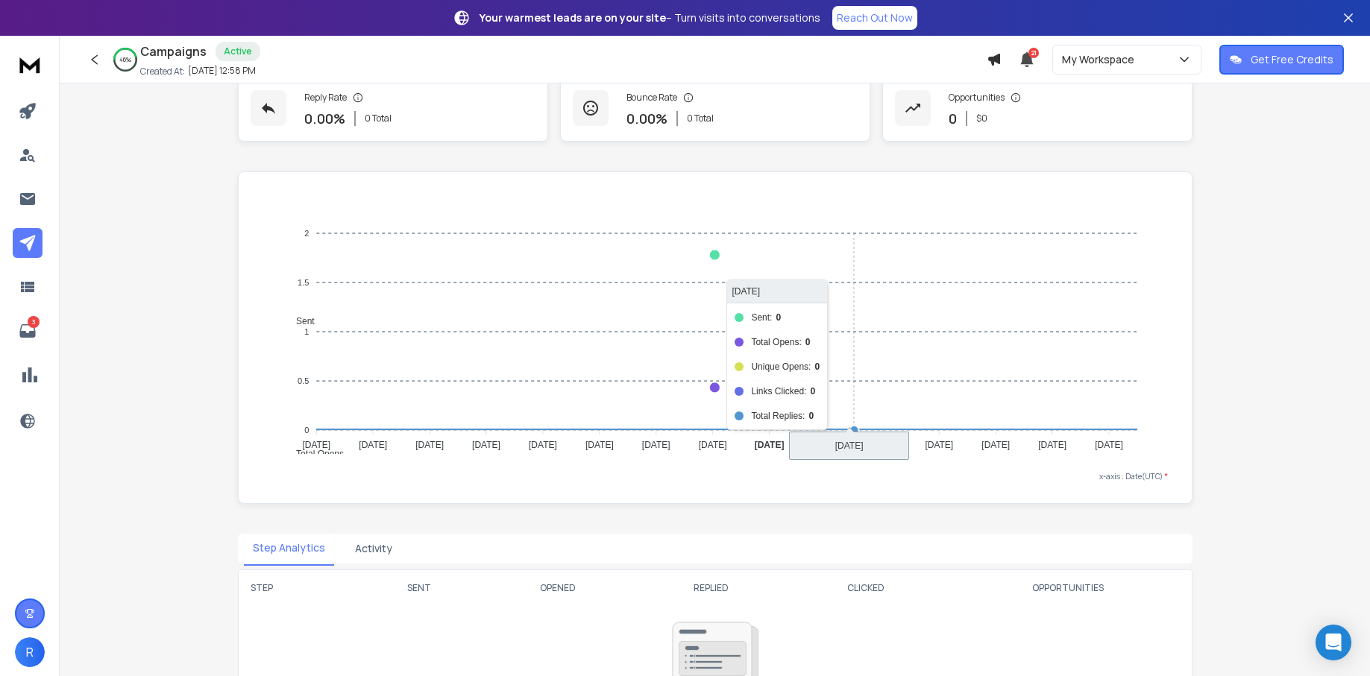
scroll to position [210, 0]
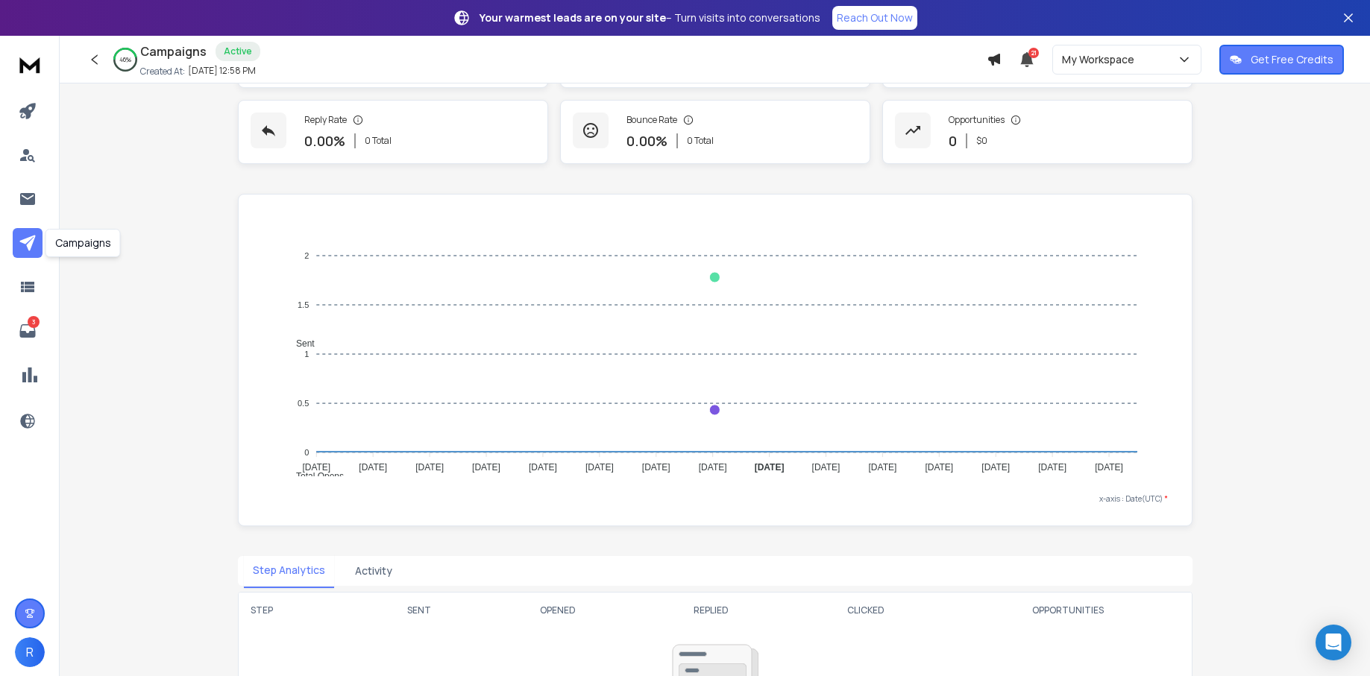
click at [22, 243] on icon at bounding box center [28, 243] width 18 height 18
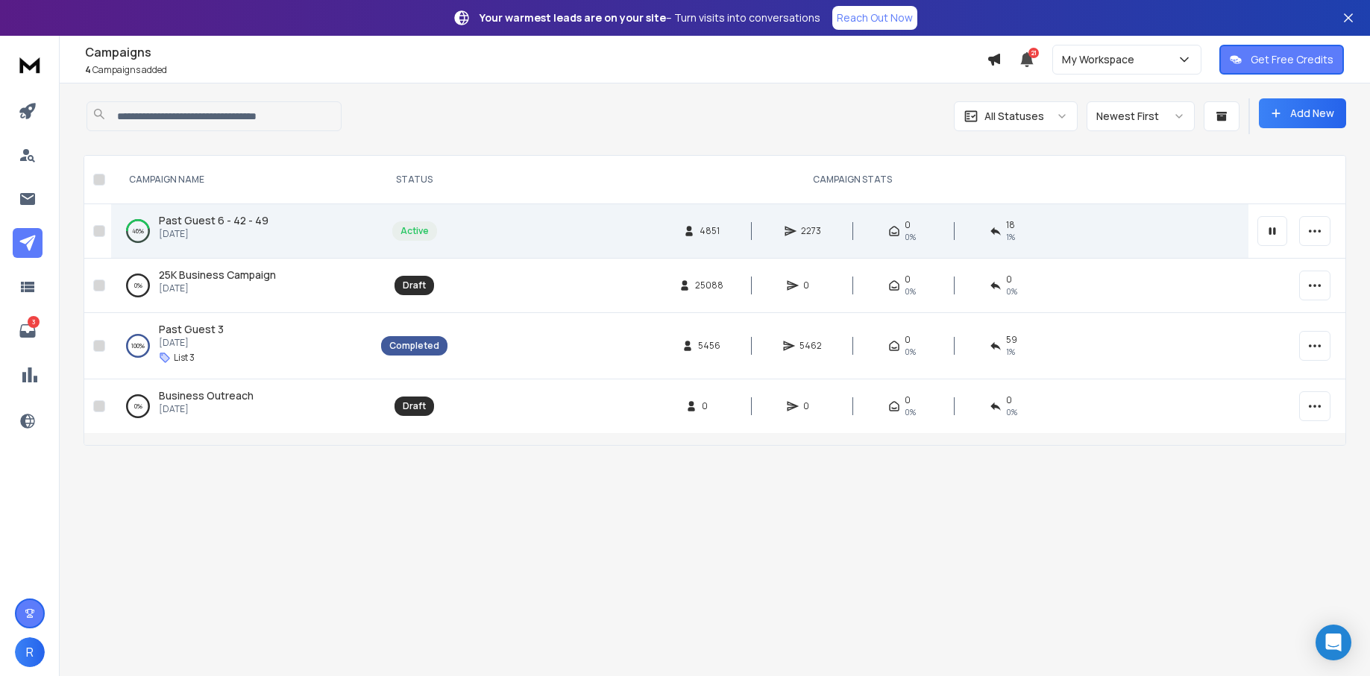
click at [230, 229] on p "2 days ago" at bounding box center [214, 234] width 110 height 12
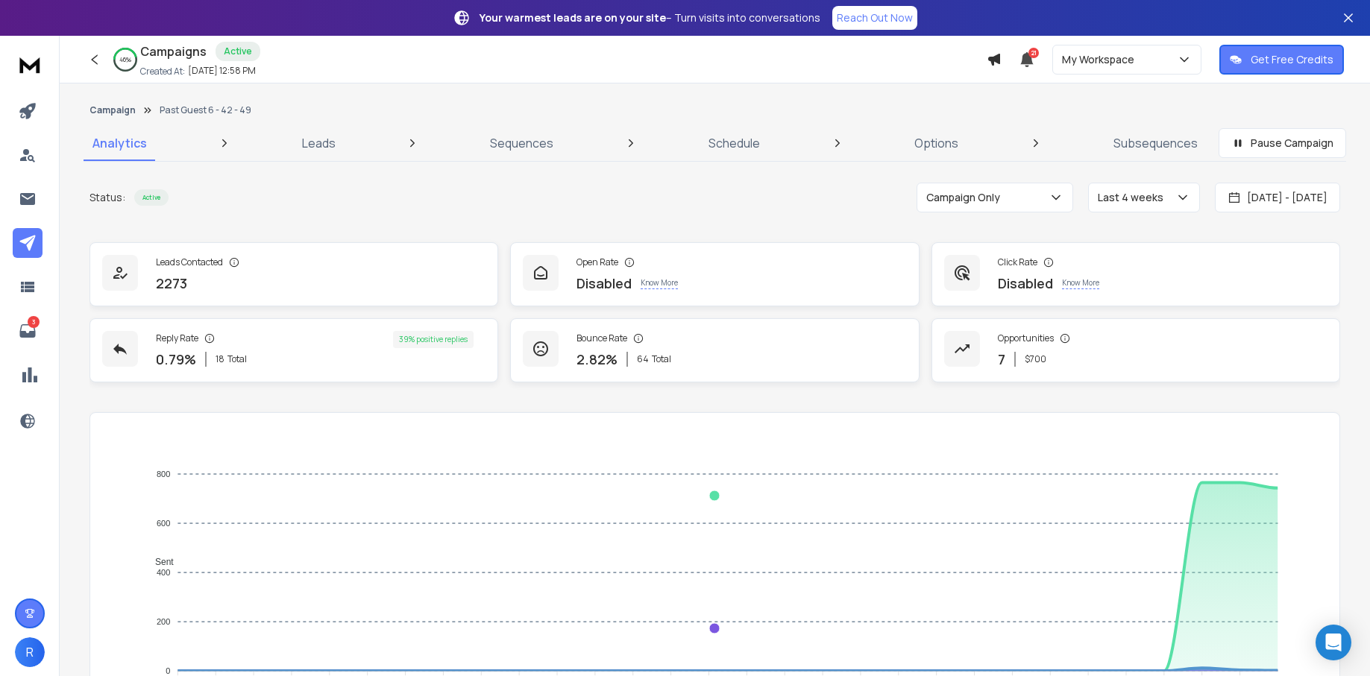
click at [459, 148] on div "Analytics Leads Sequences Schedule Options Subsequences" at bounding box center [645, 143] width 1123 height 36
click at [523, 147] on p "Sequences" at bounding box center [521, 143] width 63 height 18
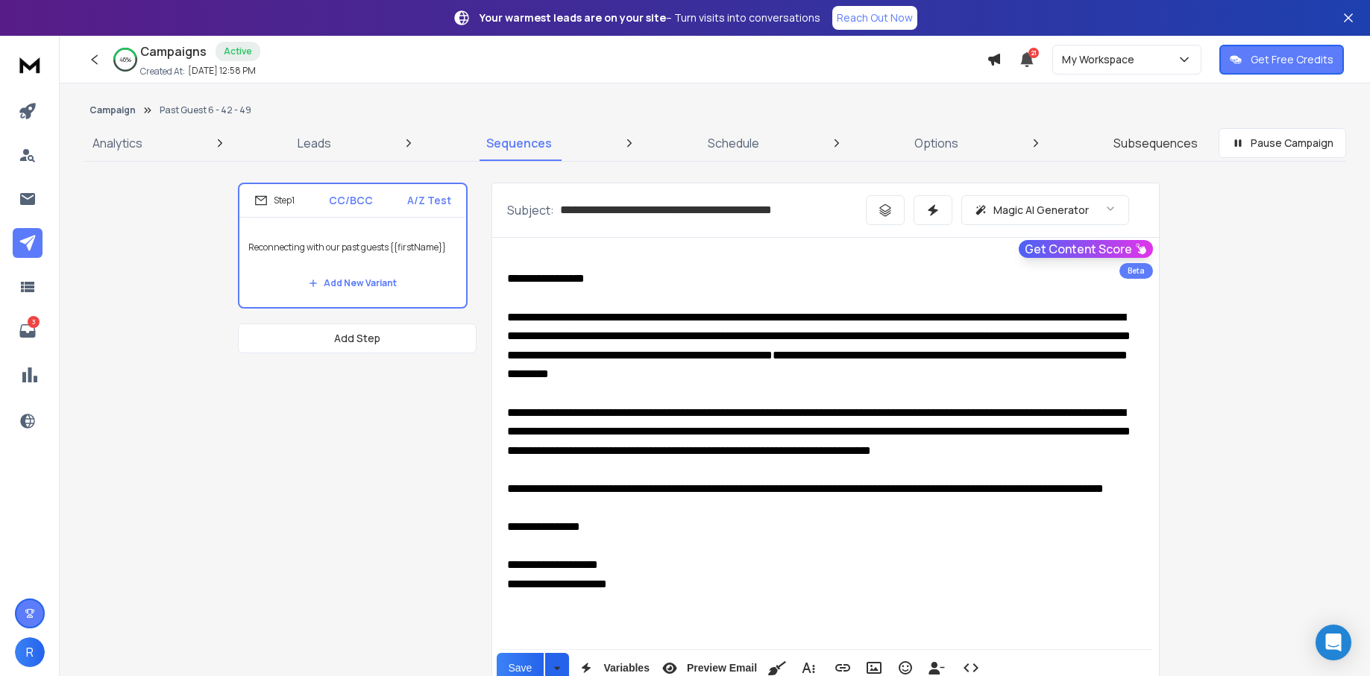
click at [1174, 128] on link "Subsequences" at bounding box center [1155, 143] width 102 height 36
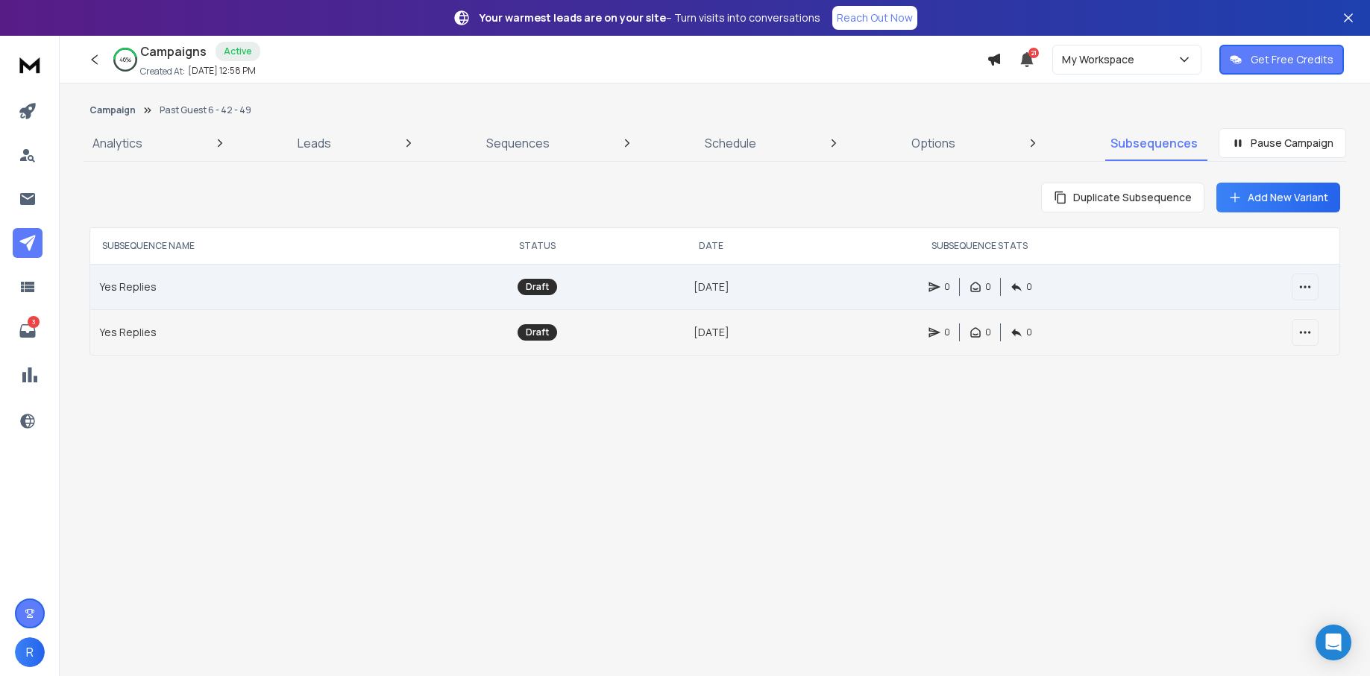
click at [1309, 284] on icon "button" at bounding box center [1304, 286] width 13 height 13
click at [518, 288] on div "Draft" at bounding box center [538, 287] width 40 height 16
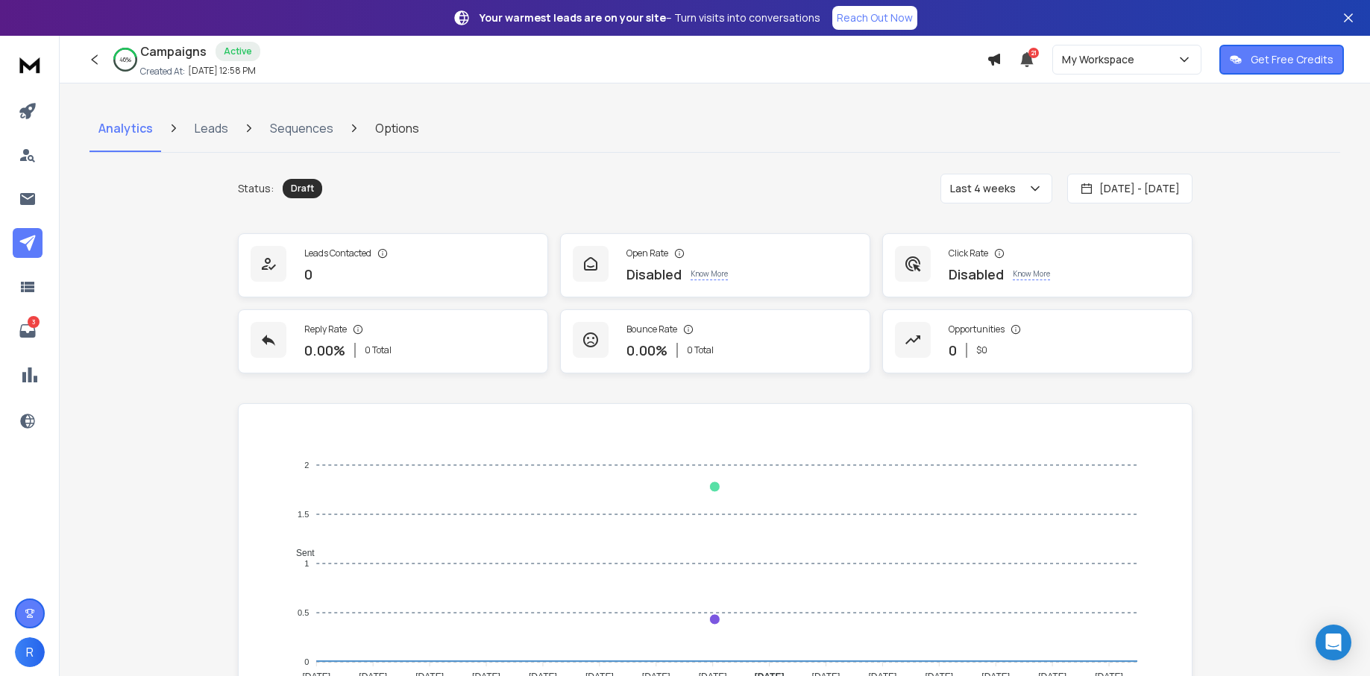
click at [384, 128] on p "Options" at bounding box center [397, 128] width 44 height 18
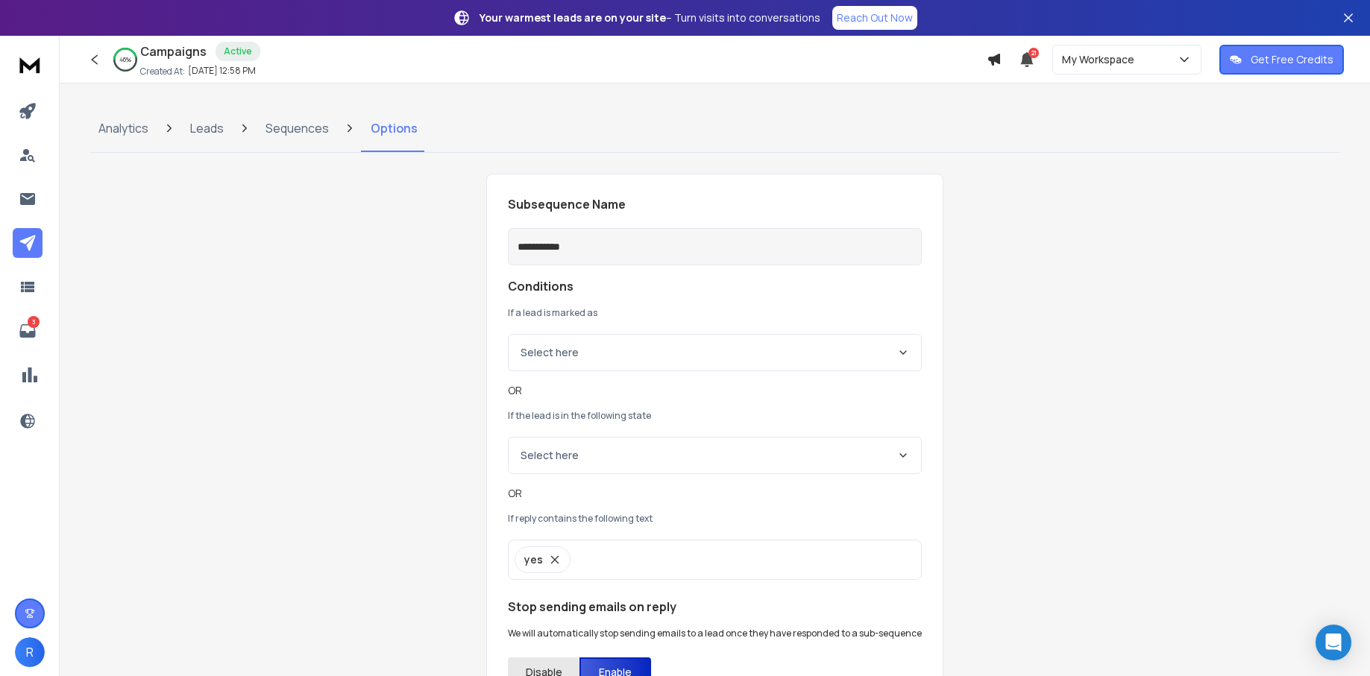
scroll to position [116, 0]
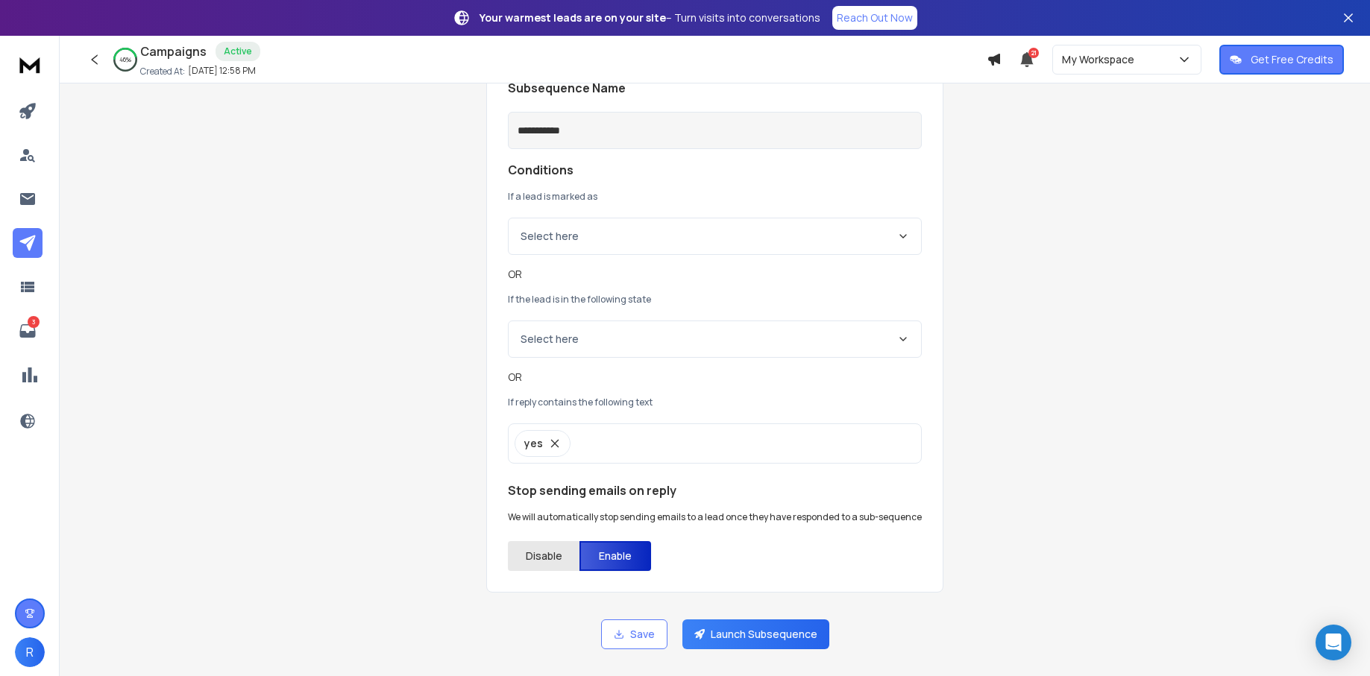
click at [623, 559] on button "Enable" at bounding box center [615, 556] width 72 height 30
click at [756, 638] on button "Launch Subsequence" at bounding box center [755, 635] width 147 height 30
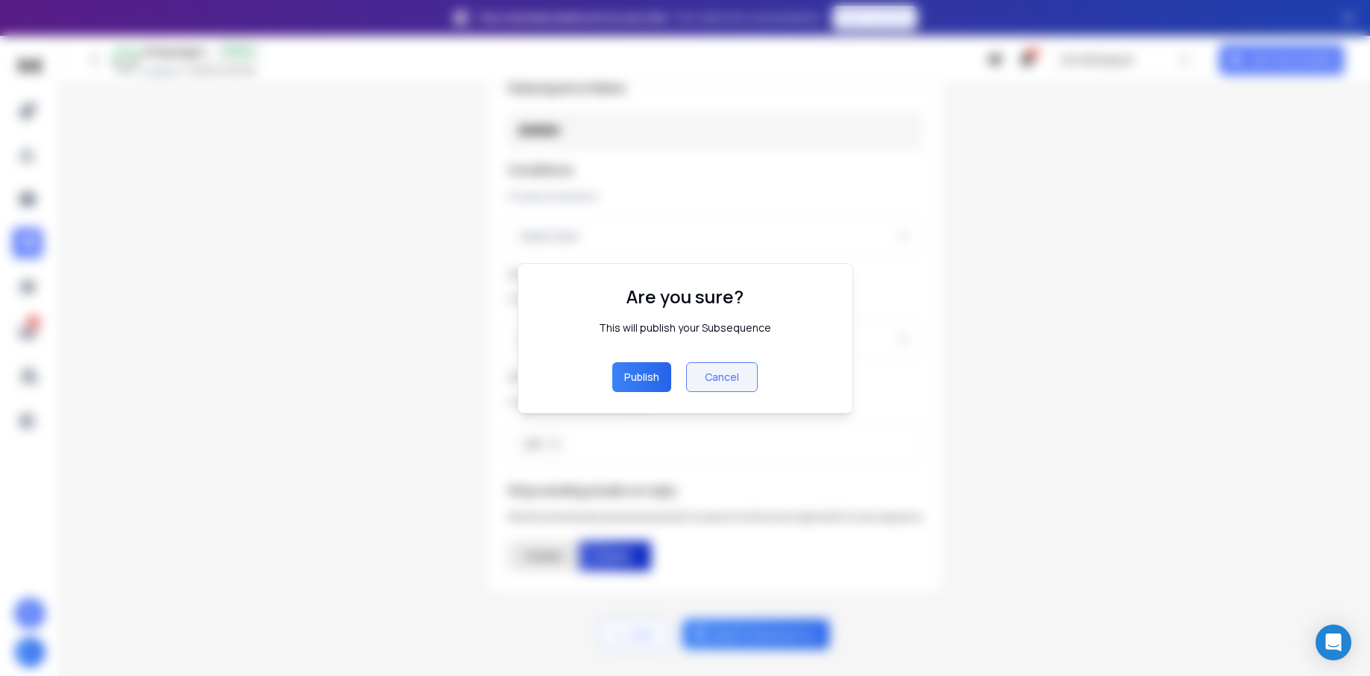
click at [648, 378] on button "Publish" at bounding box center [641, 377] width 59 height 30
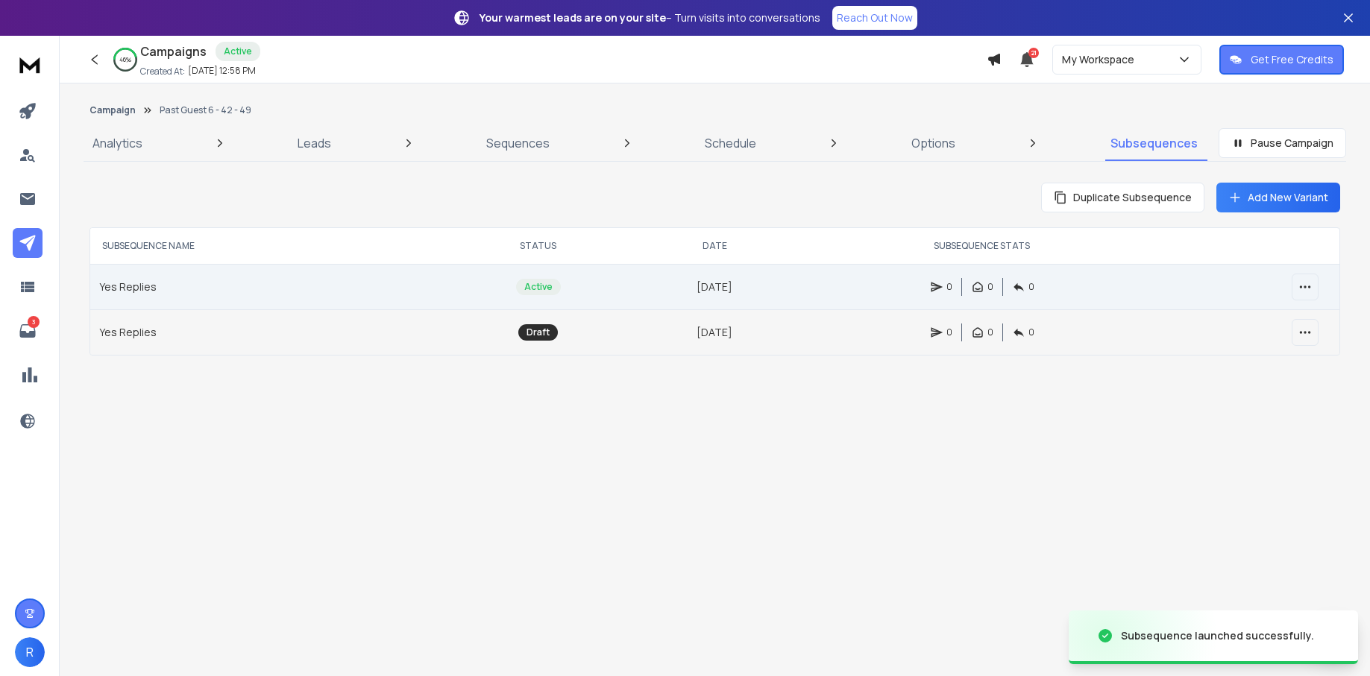
click at [135, 283] on td "Yes Replies" at bounding box center [266, 286] width 353 height 45
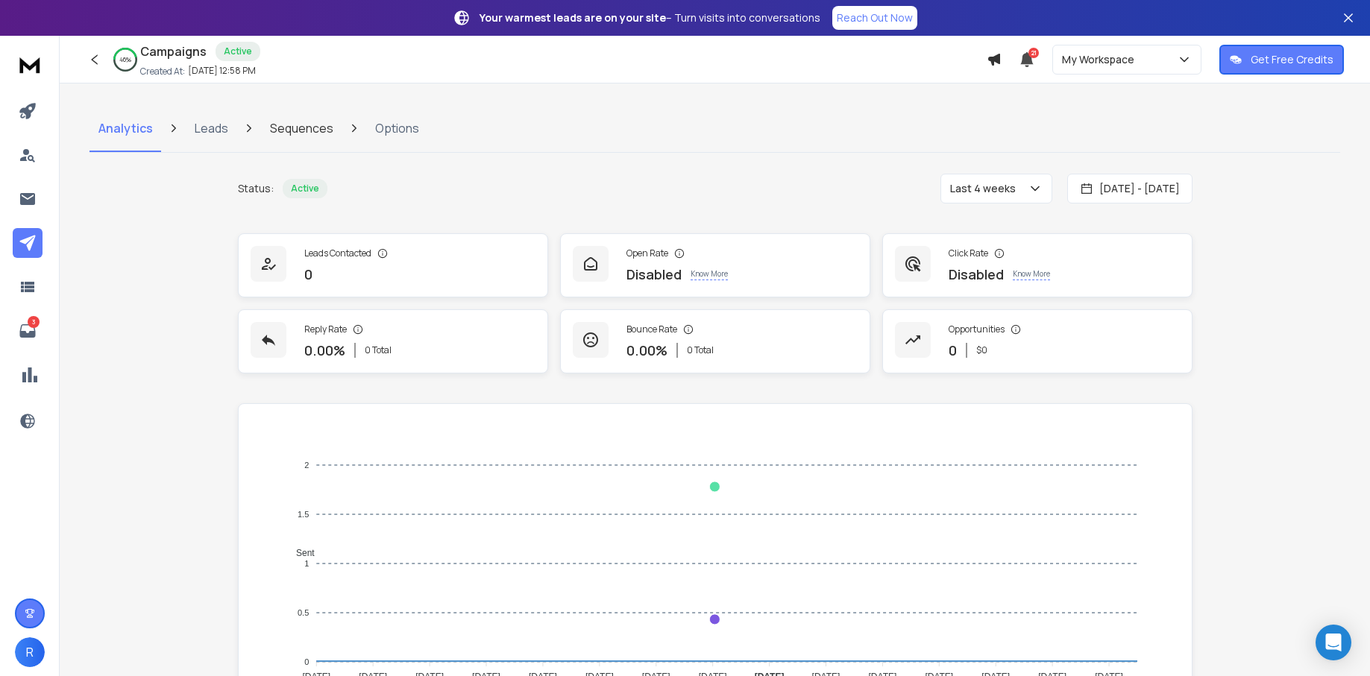
click at [271, 123] on p "Sequences" at bounding box center [301, 128] width 63 height 18
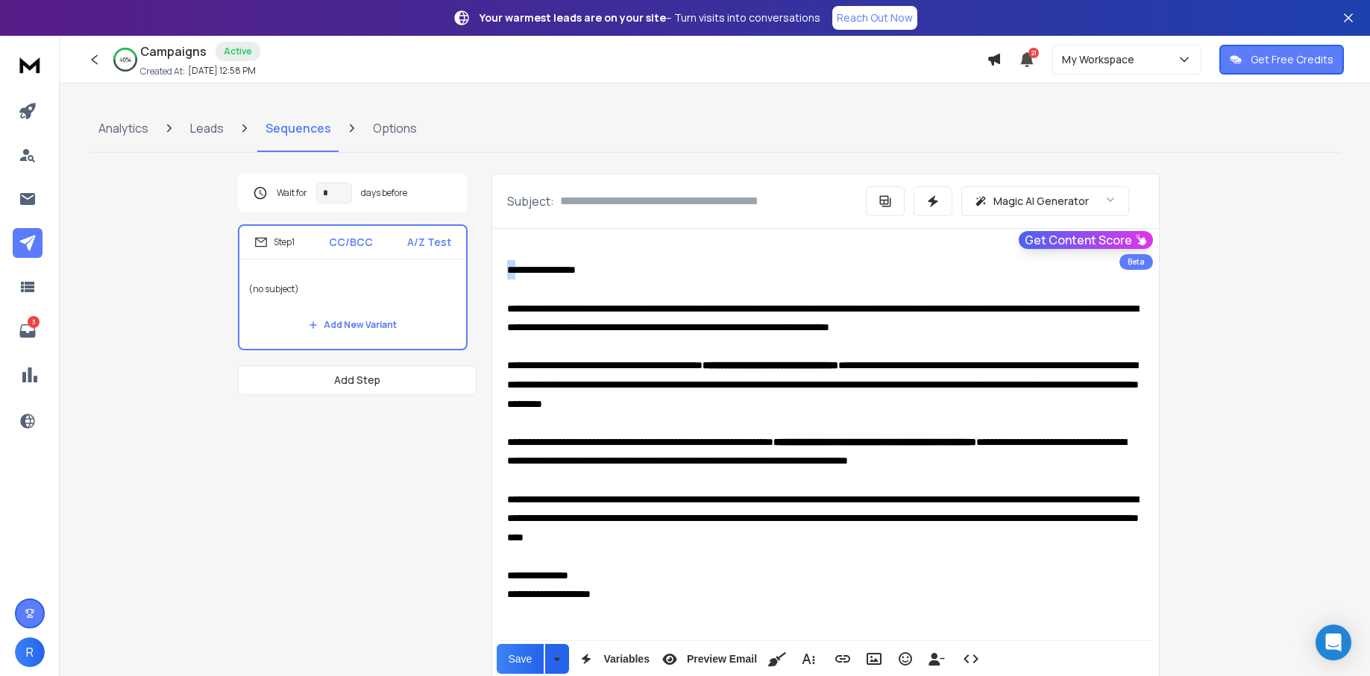
drag, startPoint x: 503, startPoint y: 264, endPoint x: 518, endPoint y: 266, distance: 15.8
click at [518, 266] on div "**********" at bounding box center [825, 432] width 667 height 406
click at [701, 286] on div at bounding box center [825, 289] width 637 height 19
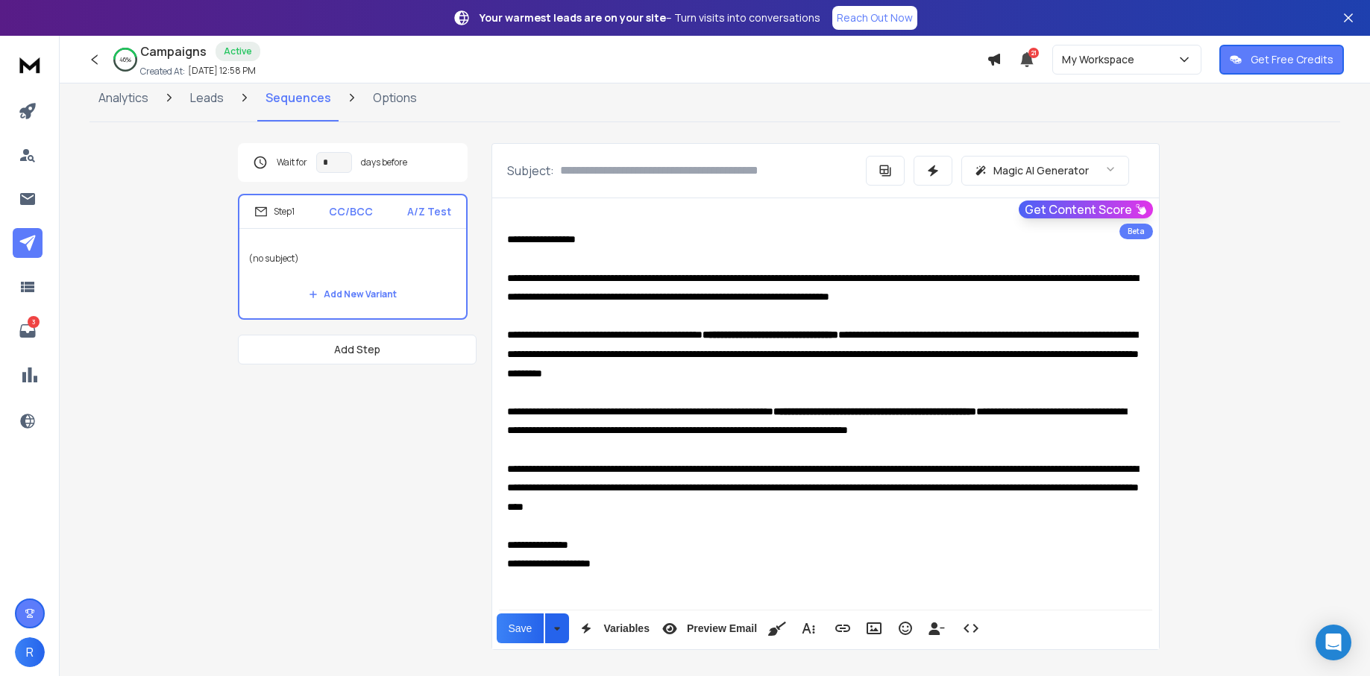
scroll to position [31, 0]
click at [553, 624] on icon "button" at bounding box center [557, 627] width 18 height 9
click at [597, 599] on link "Save as Template" at bounding box center [604, 596] width 119 height 22
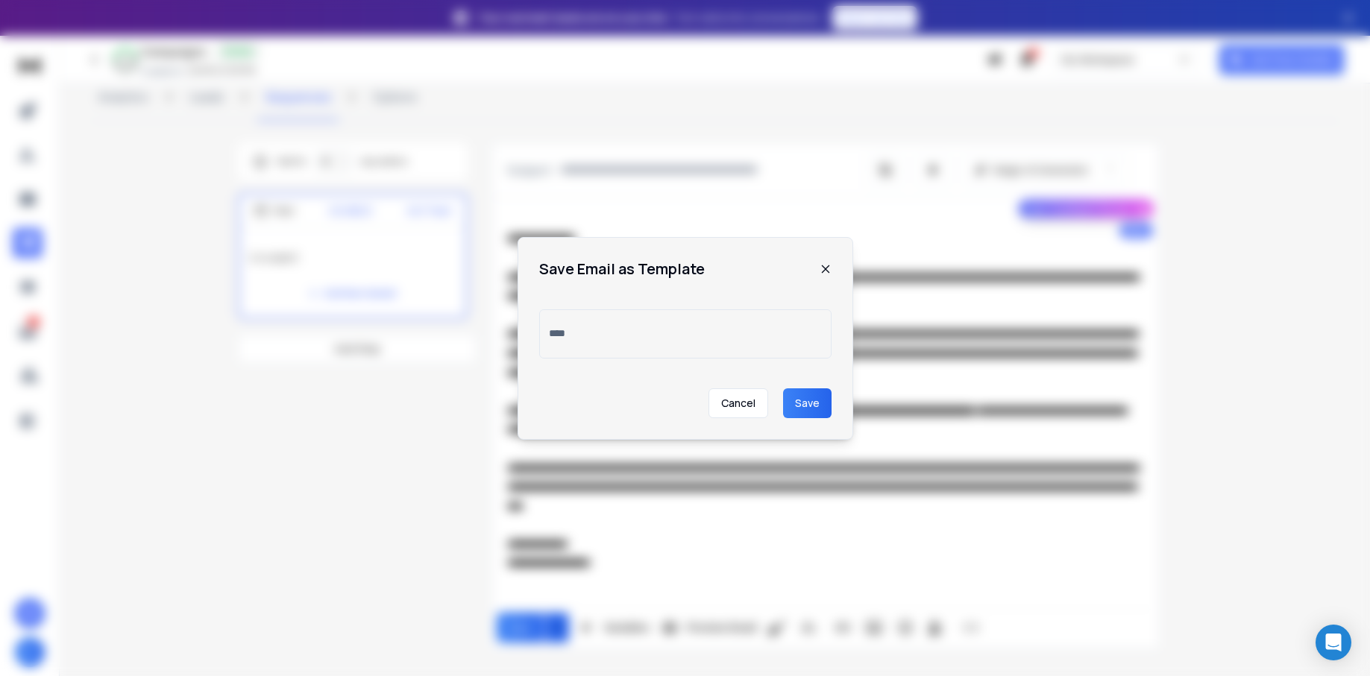
click at [655, 328] on input at bounding box center [685, 333] width 292 height 49
type input "**********"
click at [806, 406] on button "Save" at bounding box center [807, 404] width 48 height 30
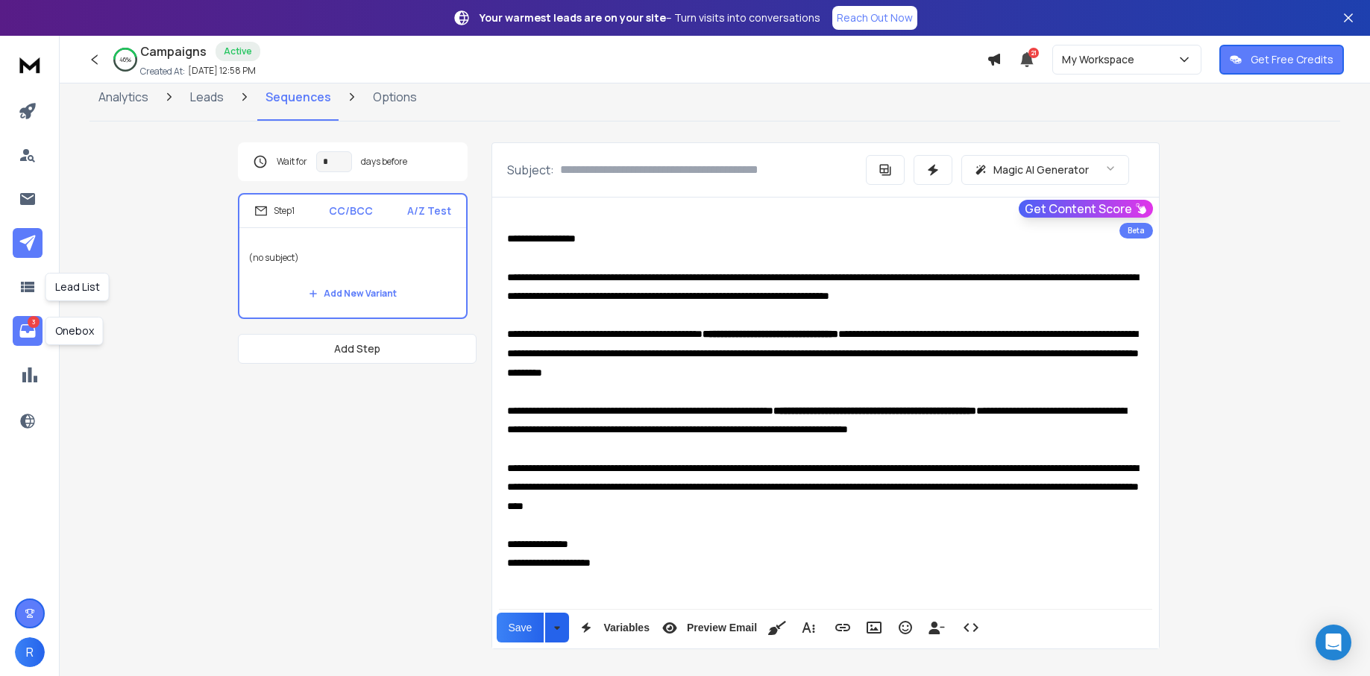
click at [24, 327] on icon at bounding box center [28, 331] width 18 height 18
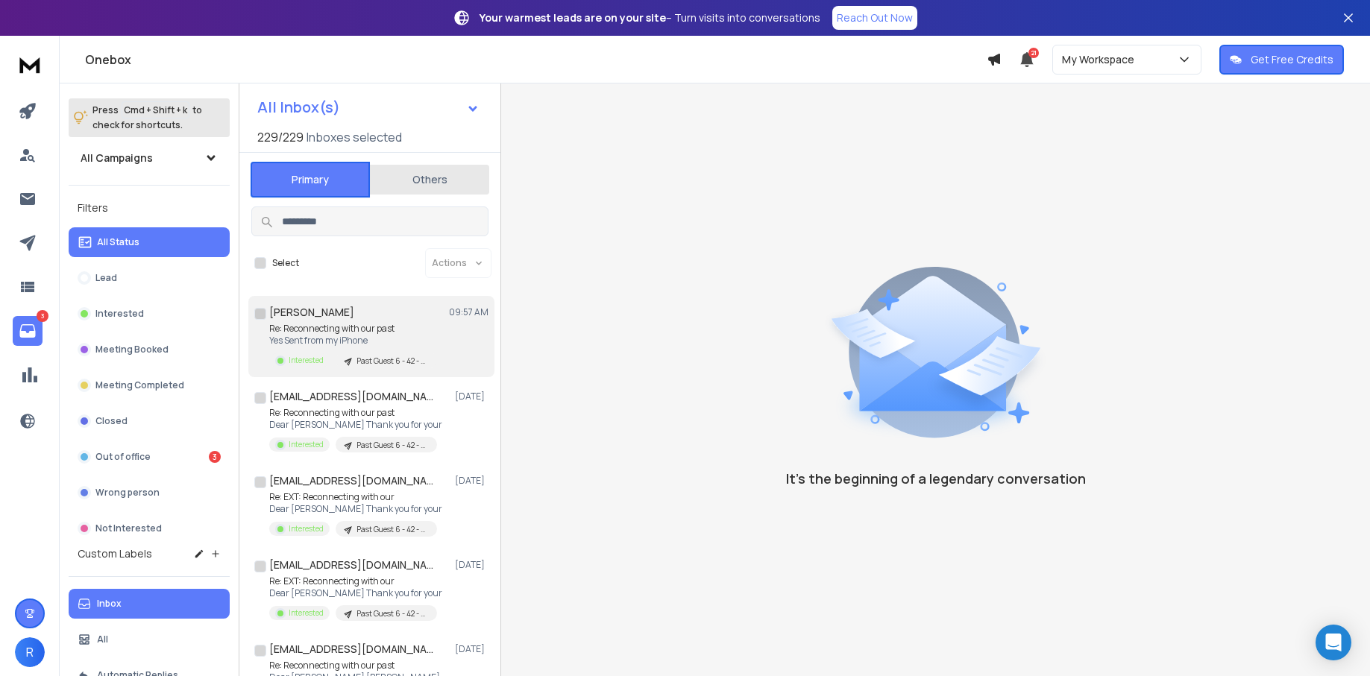
click at [304, 330] on p "Re: Reconnecting with our past" at bounding box center [353, 329] width 168 height 12
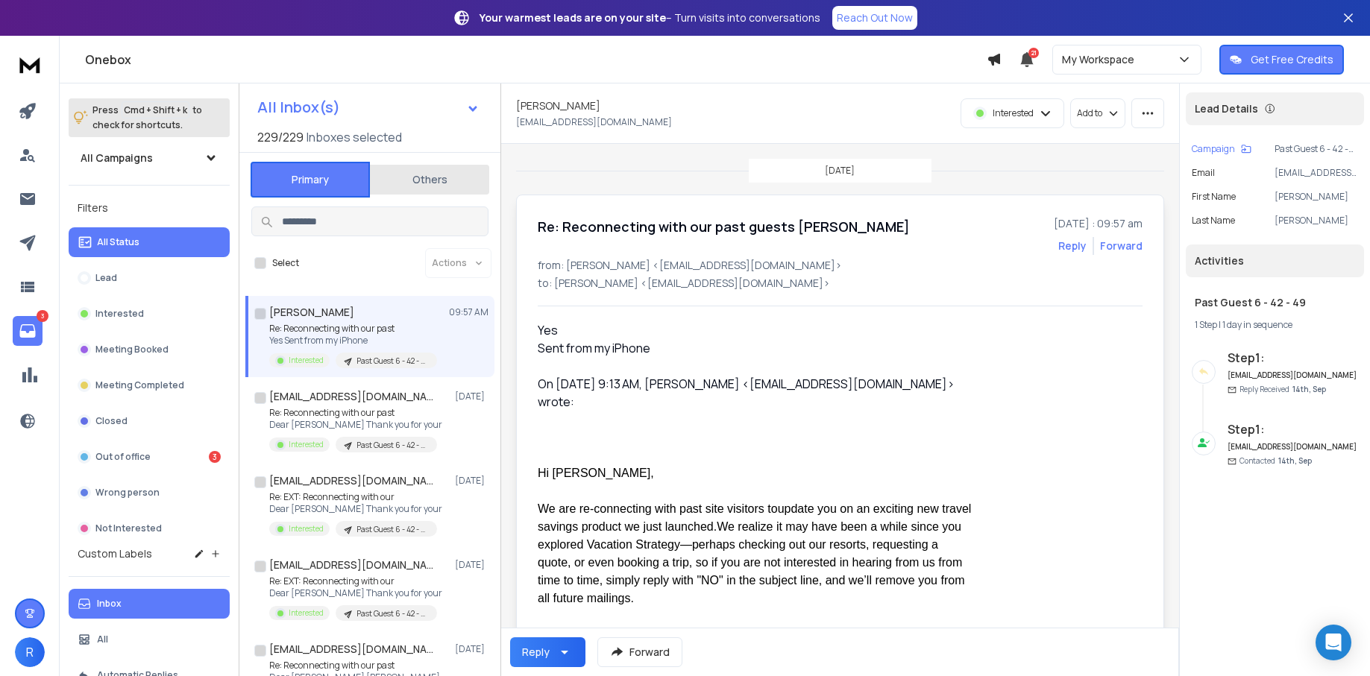
click at [565, 647] on icon "button" at bounding box center [565, 653] width 18 height 18
click at [547, 585] on p "Reply" at bounding box center [549, 584] width 28 height 15
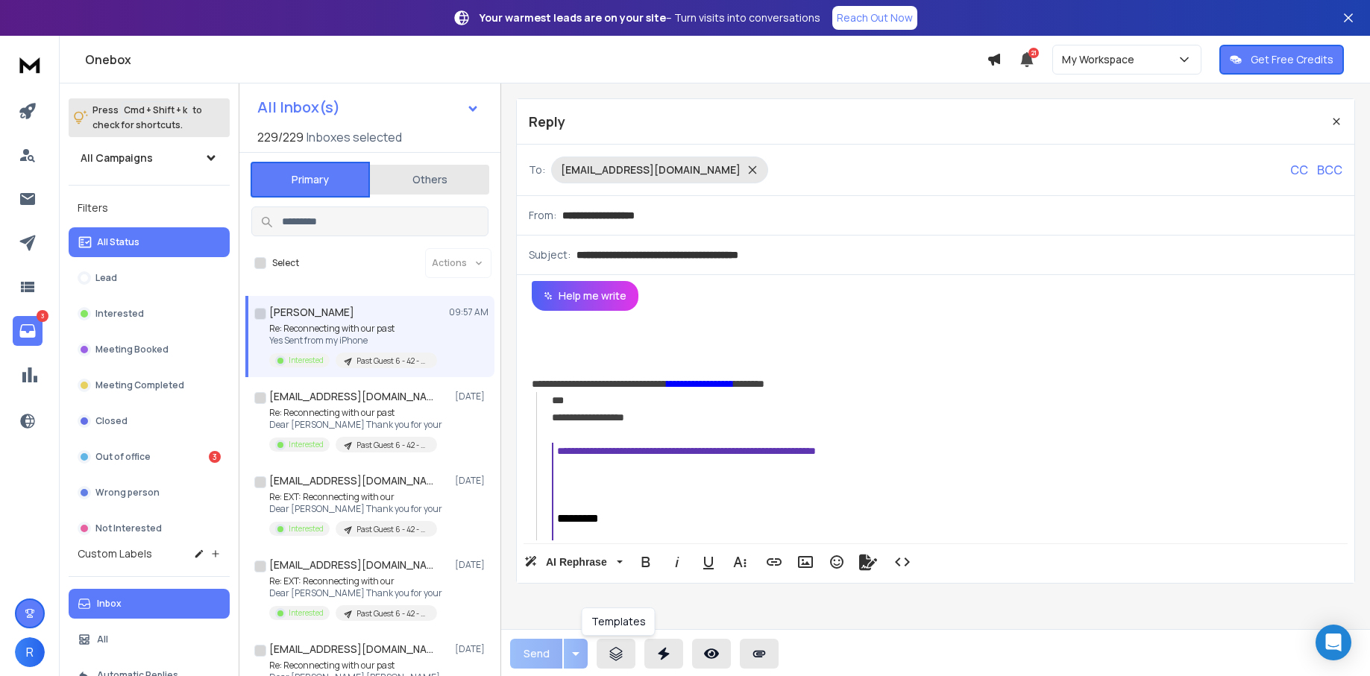
click at [619, 655] on icon at bounding box center [615, 654] width 15 height 15
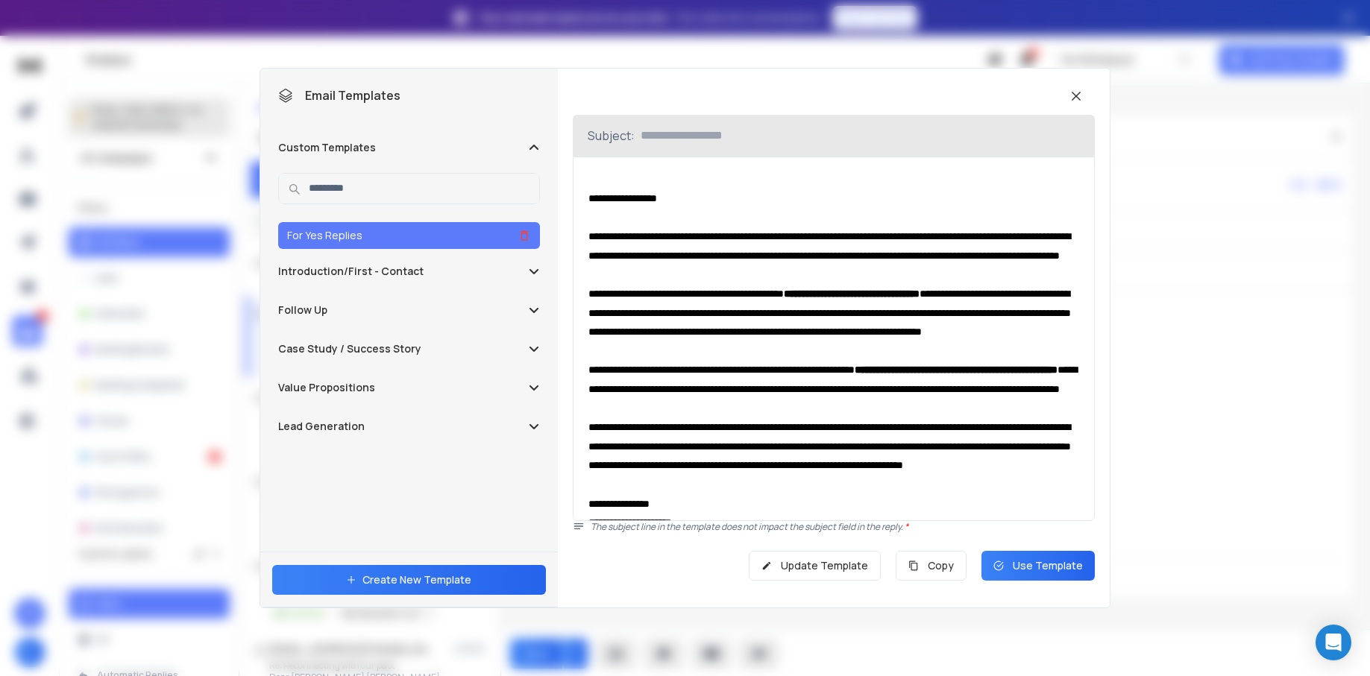
click at [1034, 567] on button "Use Template" at bounding box center [1037, 566] width 113 height 30
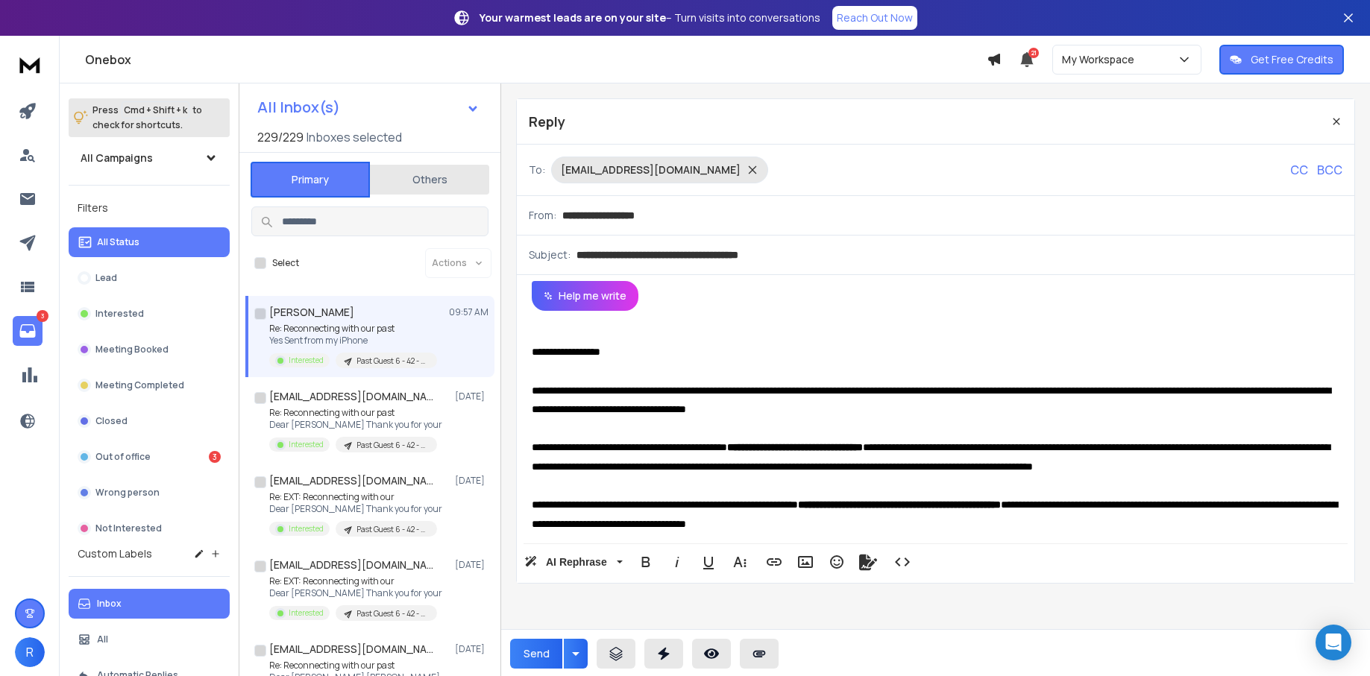
click at [542, 652] on button "Send" at bounding box center [536, 654] width 52 height 30
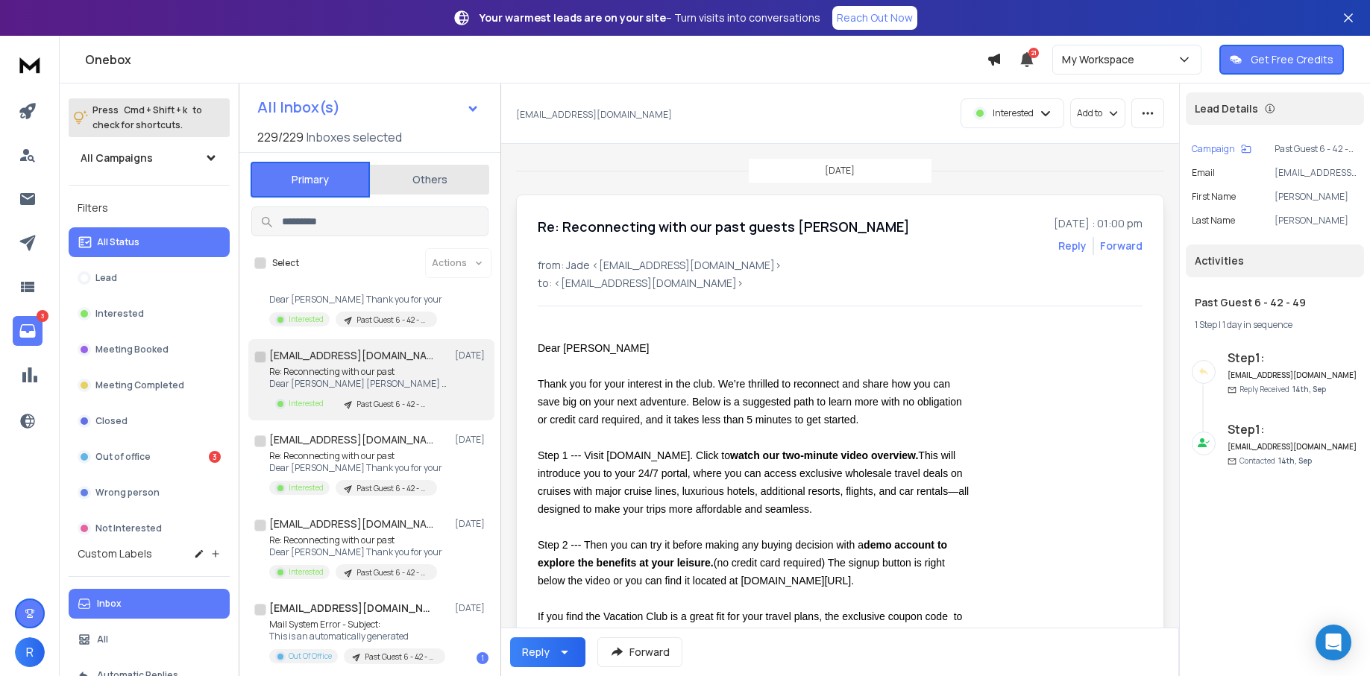
scroll to position [318, 0]
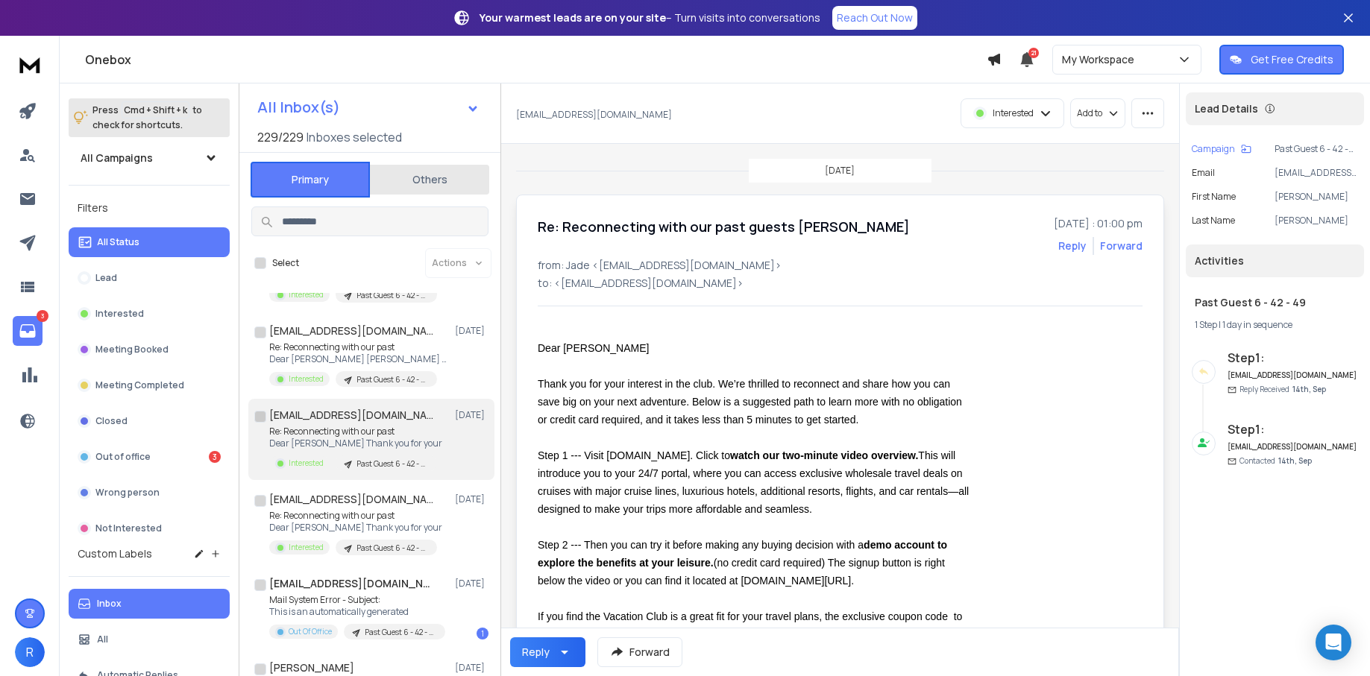
click at [327, 442] on p "Dear [PERSON_NAME] Thank you for your" at bounding box center [355, 444] width 173 height 12
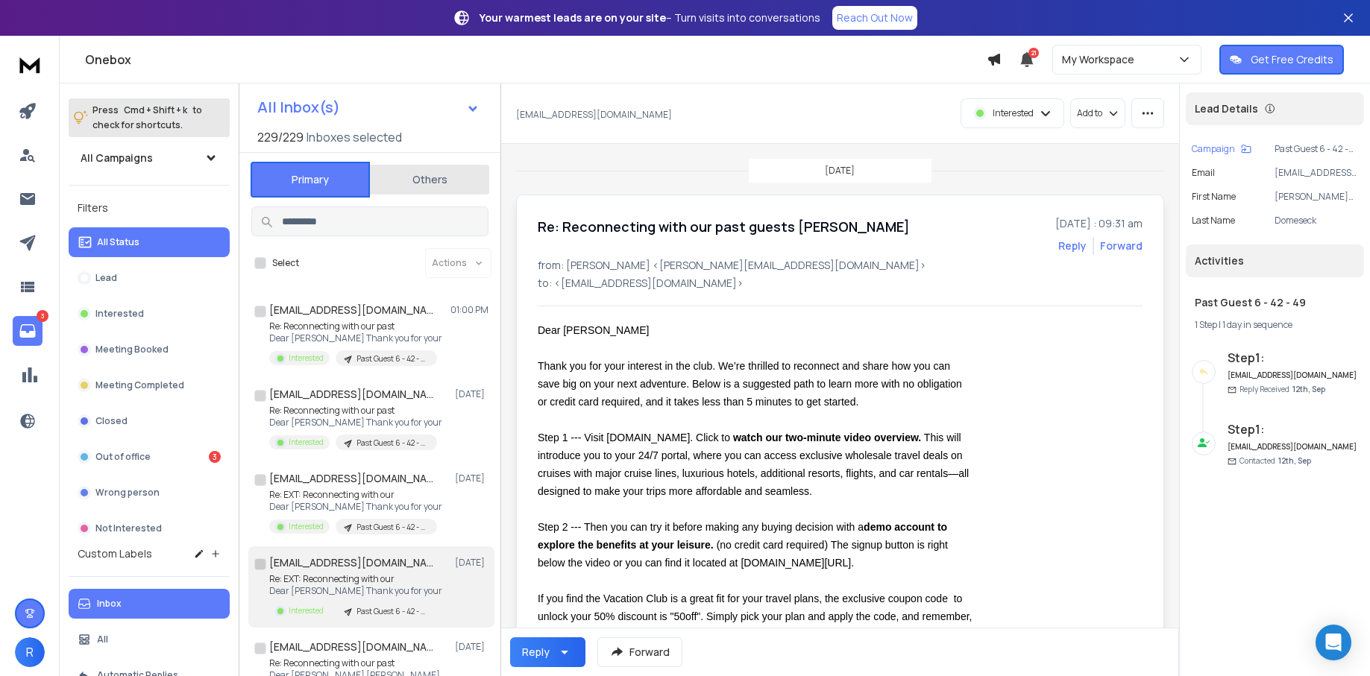
scroll to position [0, 0]
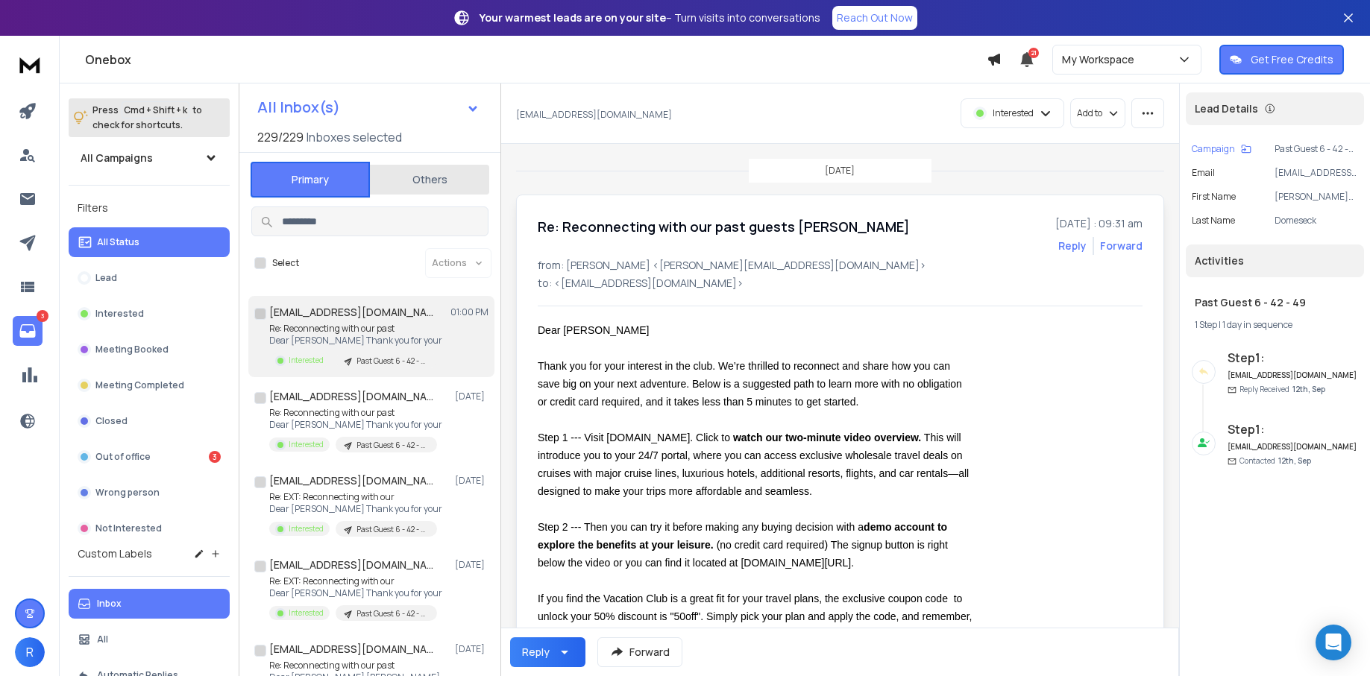
click at [304, 318] on h1 "[EMAIL_ADDRESS][DOMAIN_NAME]" at bounding box center [351, 312] width 164 height 15
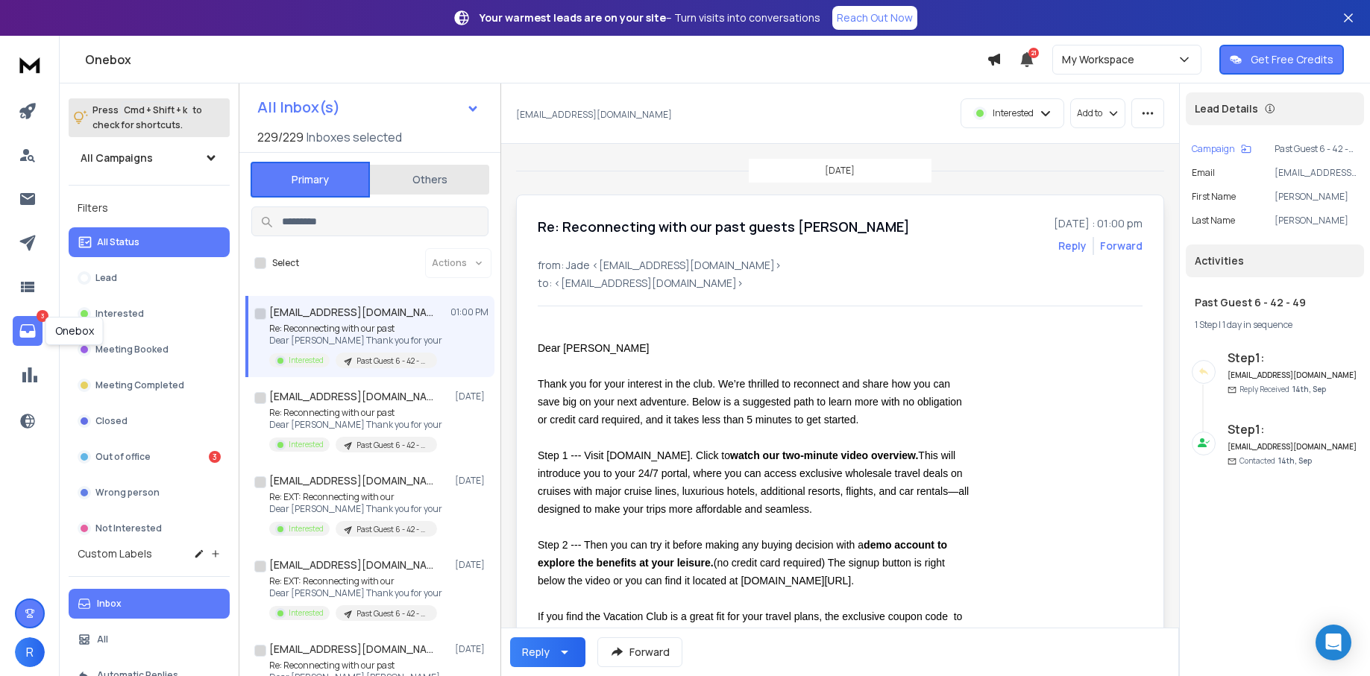
click at [23, 332] on icon at bounding box center [27, 330] width 16 height 13
